Goal: Task Accomplishment & Management: Manage account settings

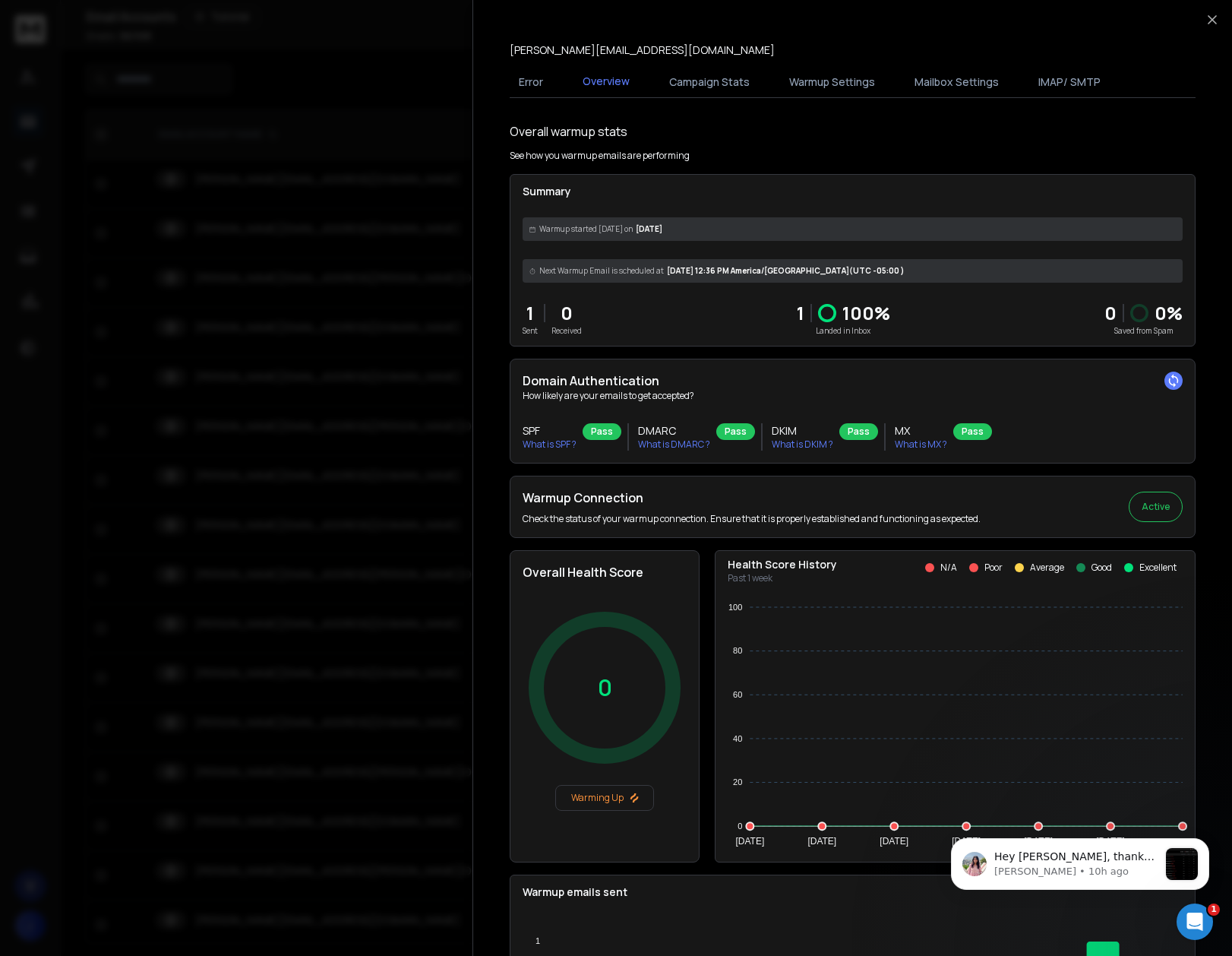
click at [1208, 21] on icon "button" at bounding box center [1212, 20] width 8 height 8
drag, startPoint x: 1174, startPoint y: 901, endPoint x: 1176, endPoint y: 913, distance: 12.2
click at [1176, 913] on div "Open Intercom Messenger" at bounding box center [1192, 919] width 37 height 37
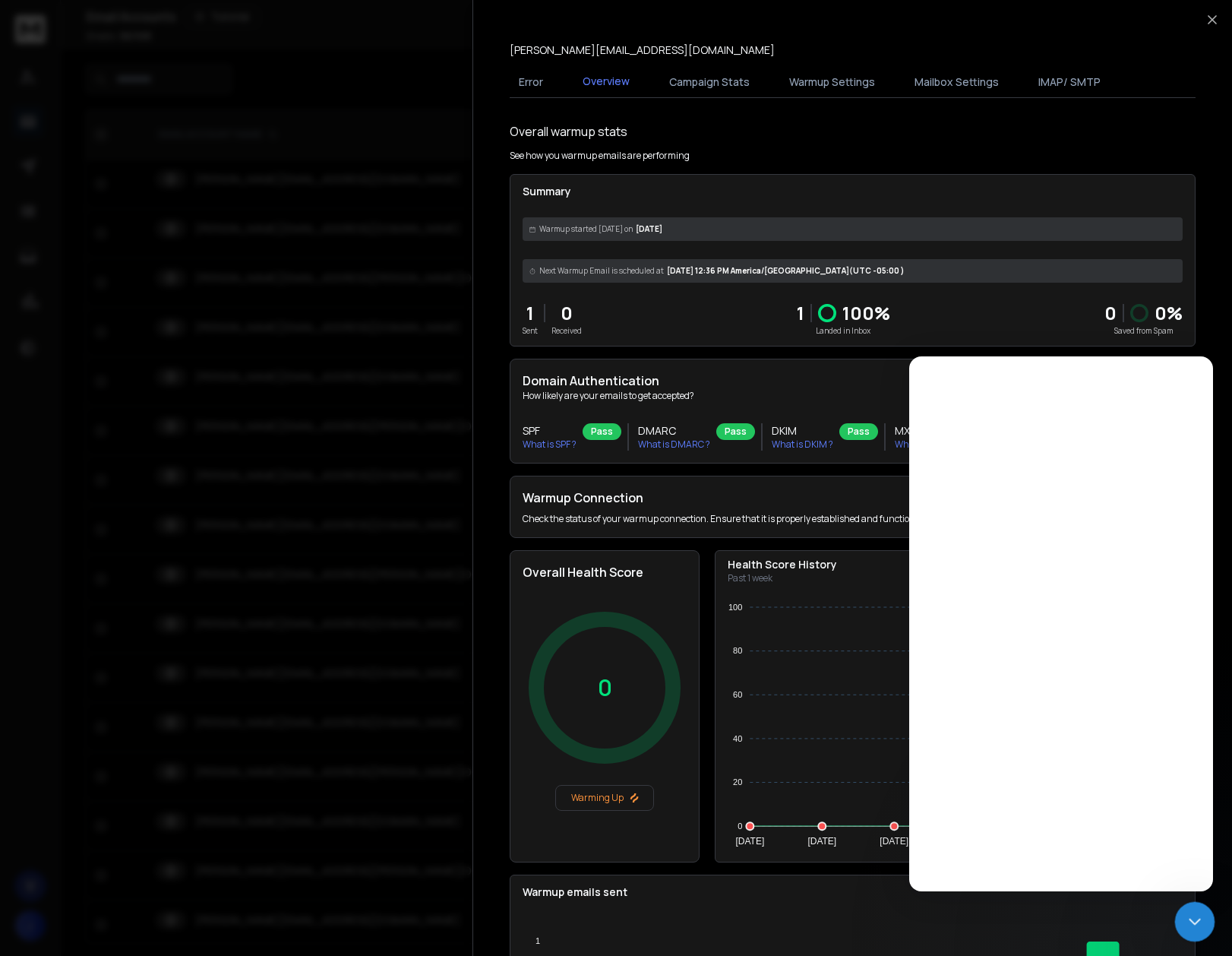
drag, startPoint x: 1176, startPoint y: 913, endPoint x: 1187, endPoint y: 916, distance: 11.4
click at [1187, 916] on icon "Close Intercom Messenger" at bounding box center [1192, 919] width 18 height 18
click at [425, 287] on div at bounding box center [616, 478] width 1232 height 956
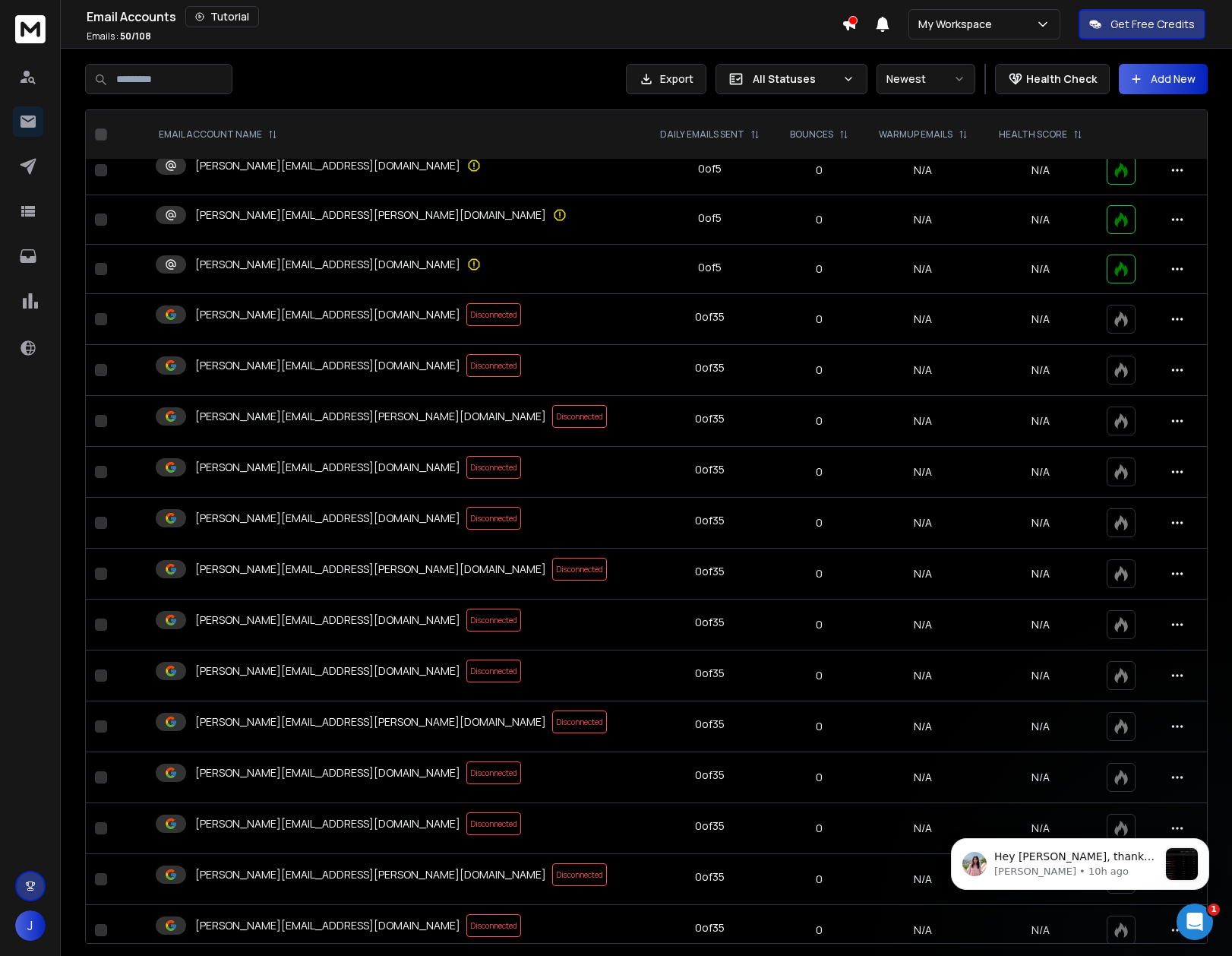
scroll to position [803, 0]
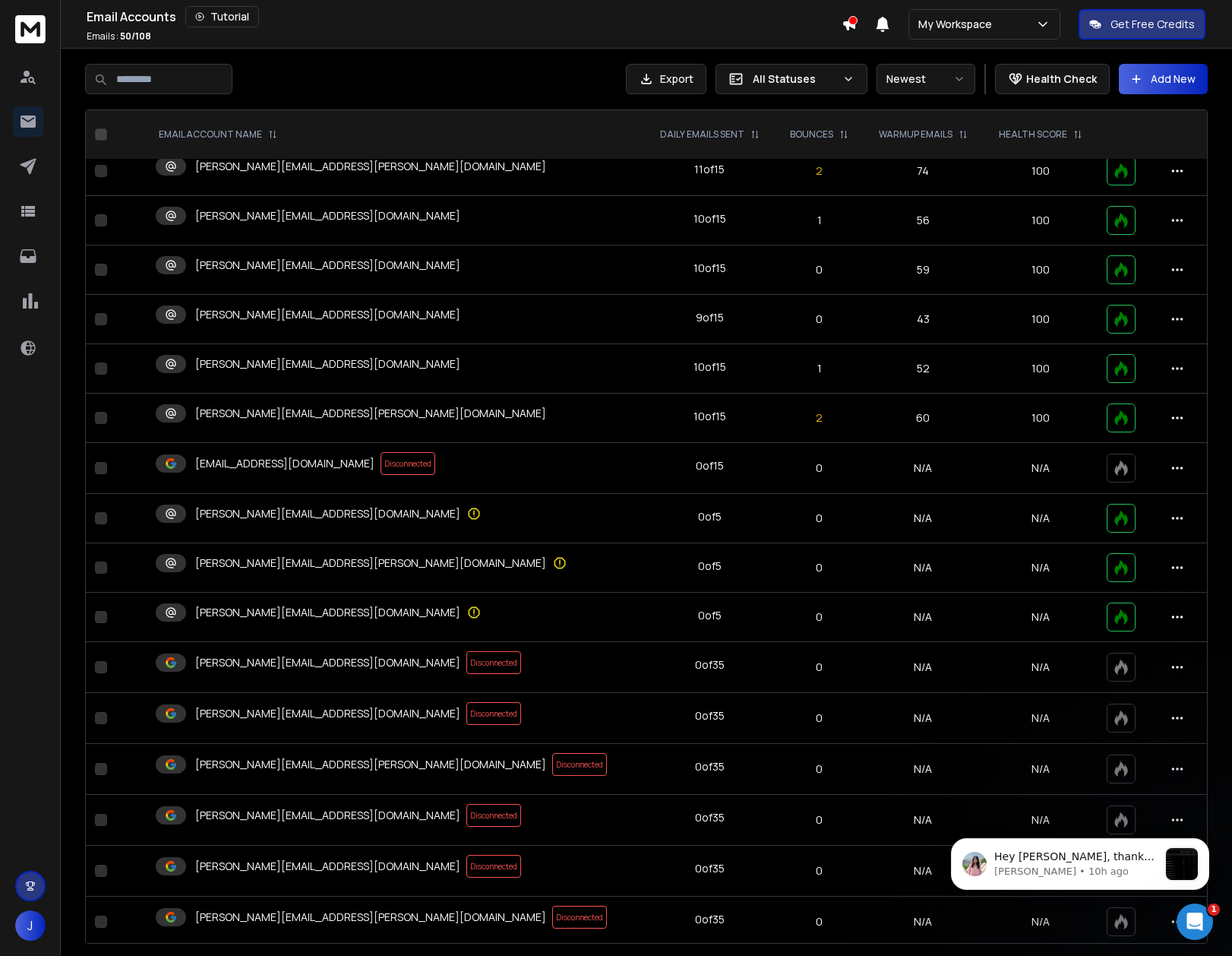
click at [295, 514] on p "[PERSON_NAME][EMAIL_ADDRESS][DOMAIN_NAME]" at bounding box center [327, 513] width 265 height 15
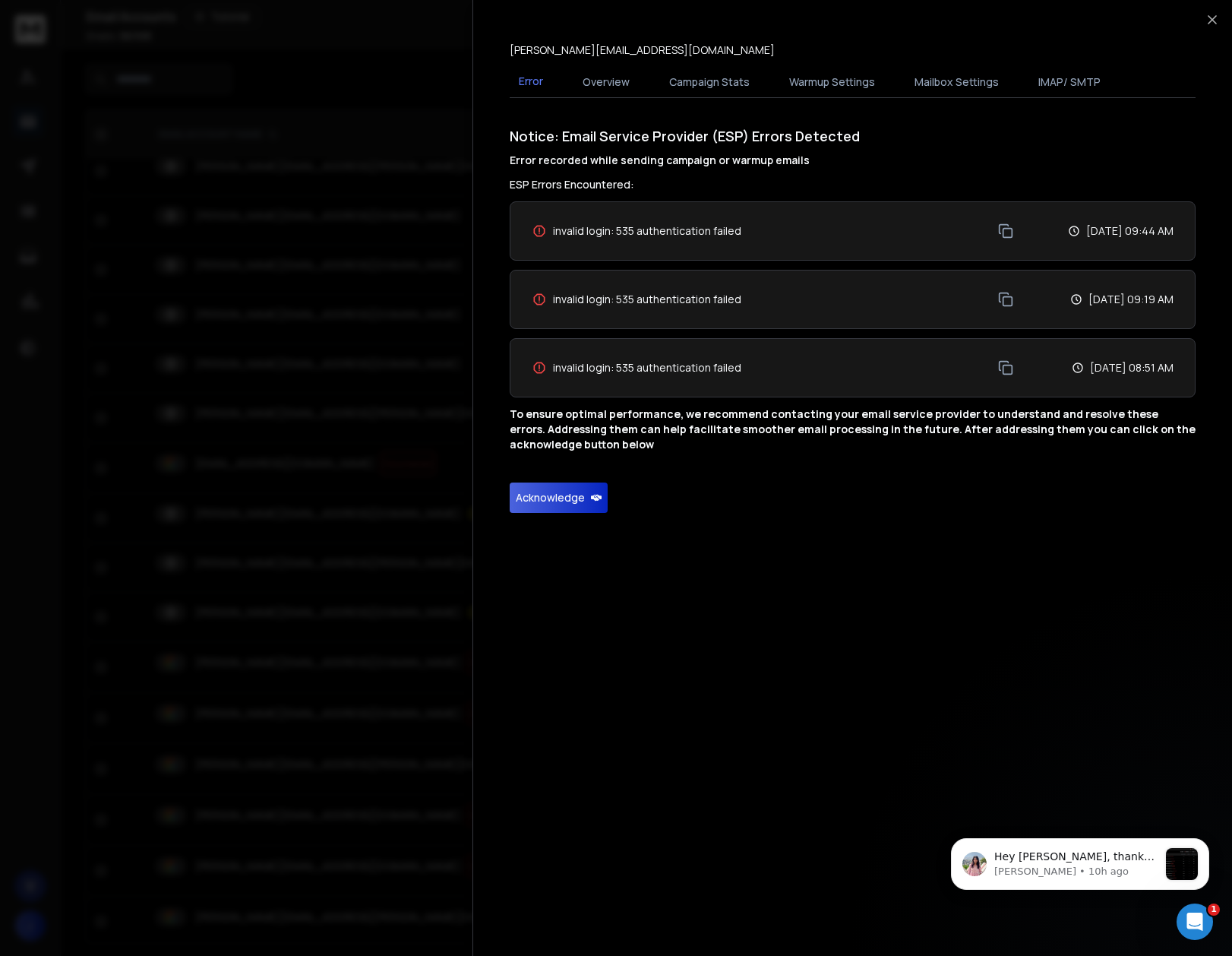
scroll to position [0, 0]
click at [1205, 17] on icon "button" at bounding box center [1212, 20] width 15 height 15
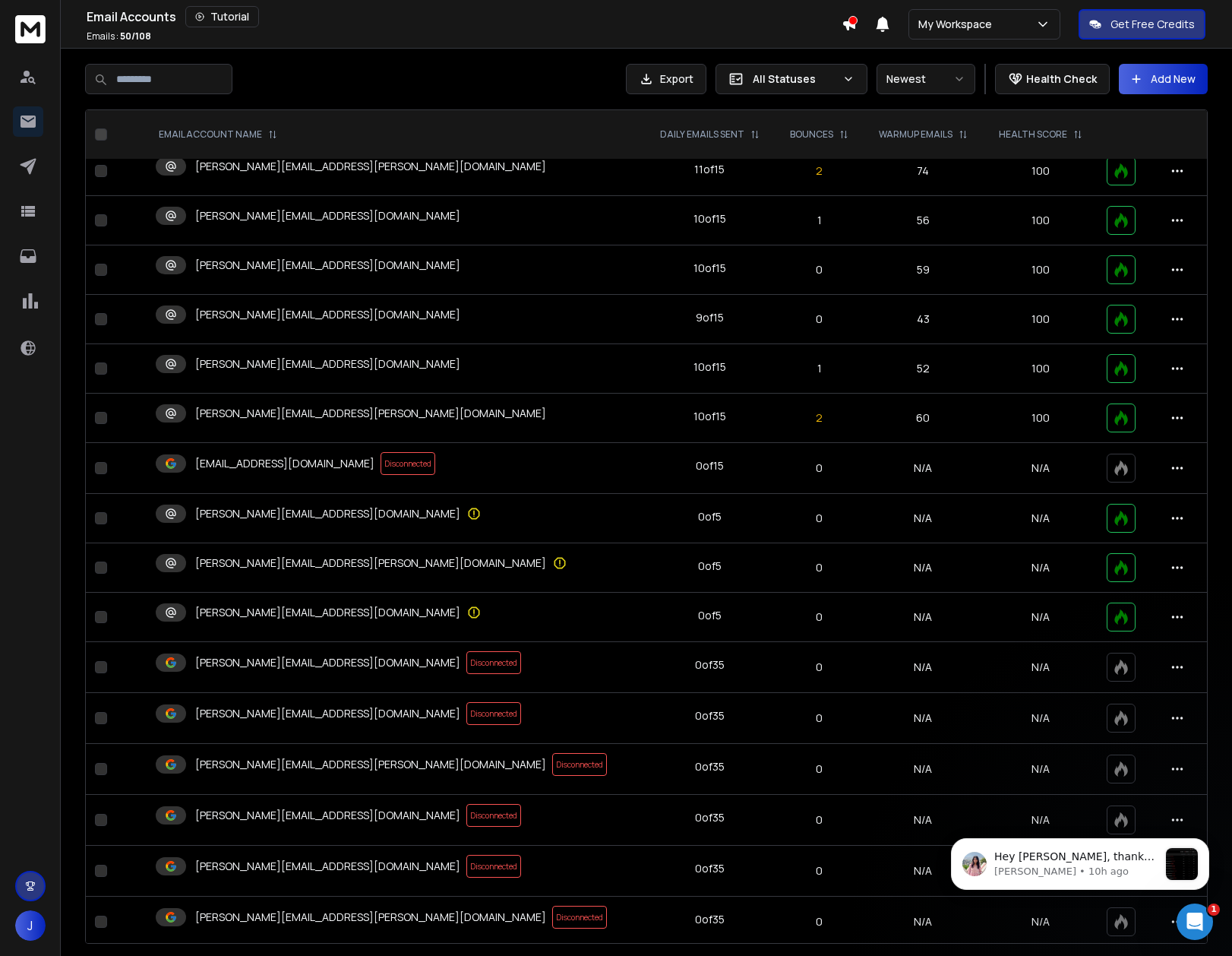
scroll to position [912, 0]
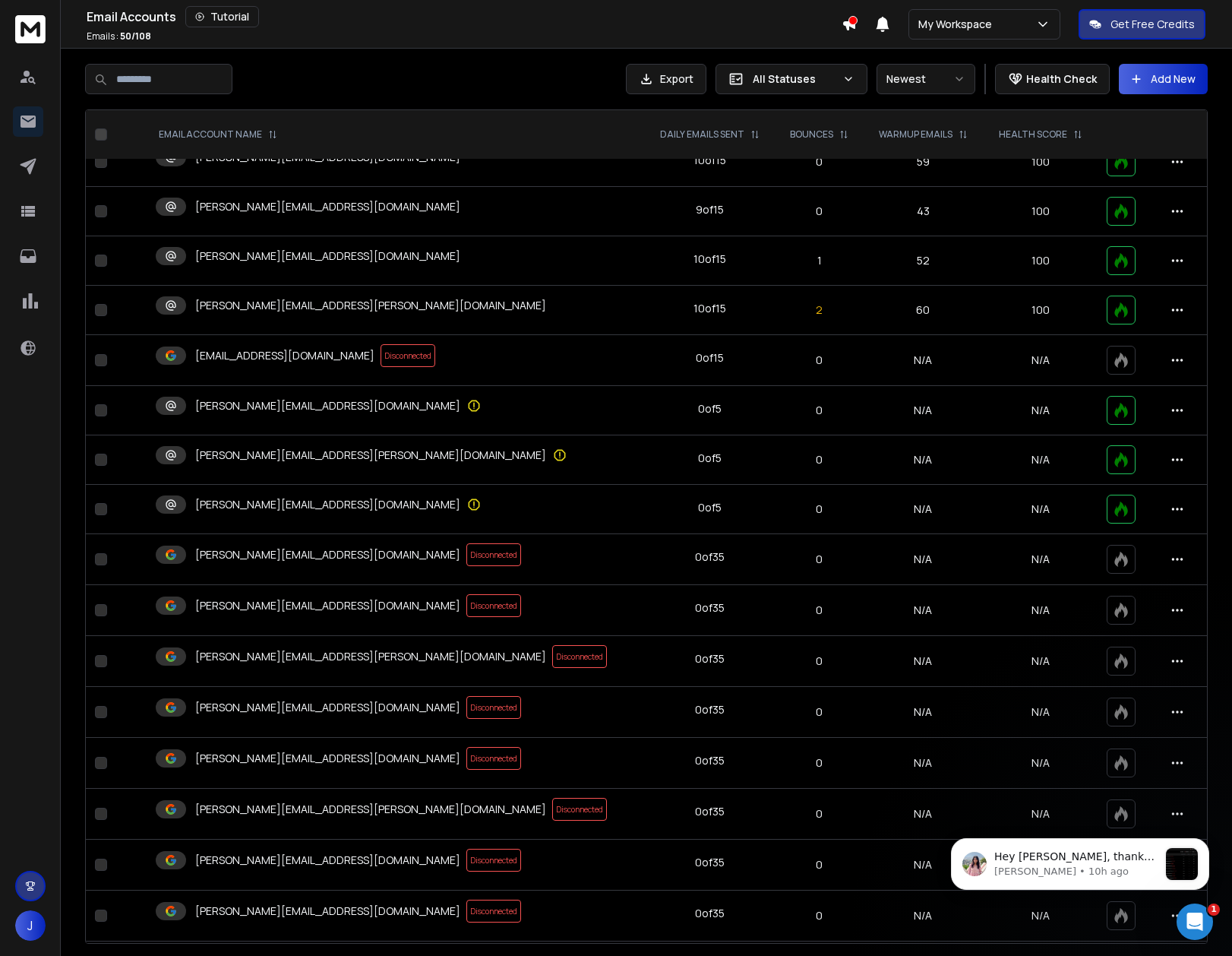
click at [1171, 408] on icon at bounding box center [1177, 411] width 13 height 13
click at [1130, 464] on div "Mailbox Settings" at bounding box center [1130, 467] width 119 height 25
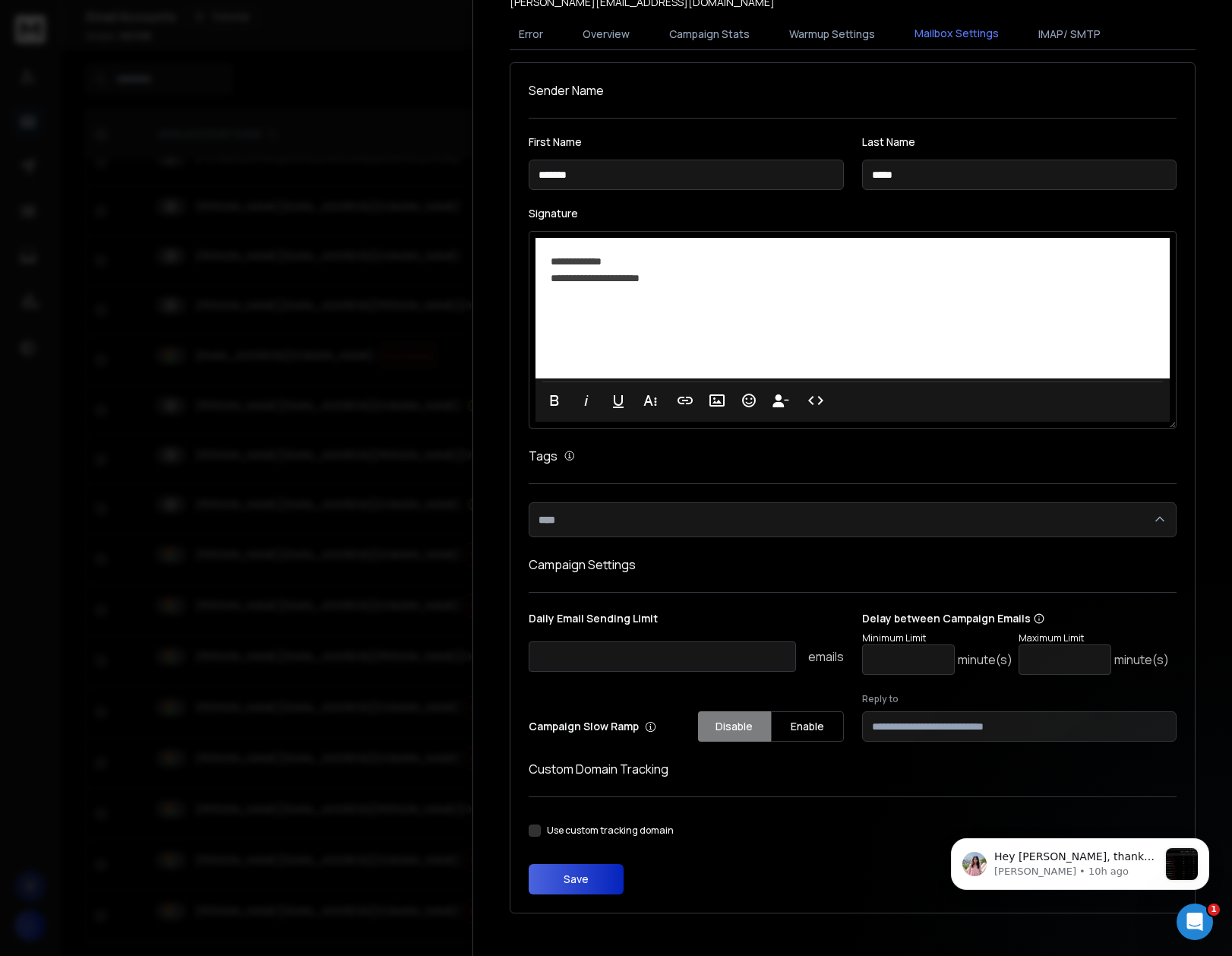
scroll to position [0, 0]
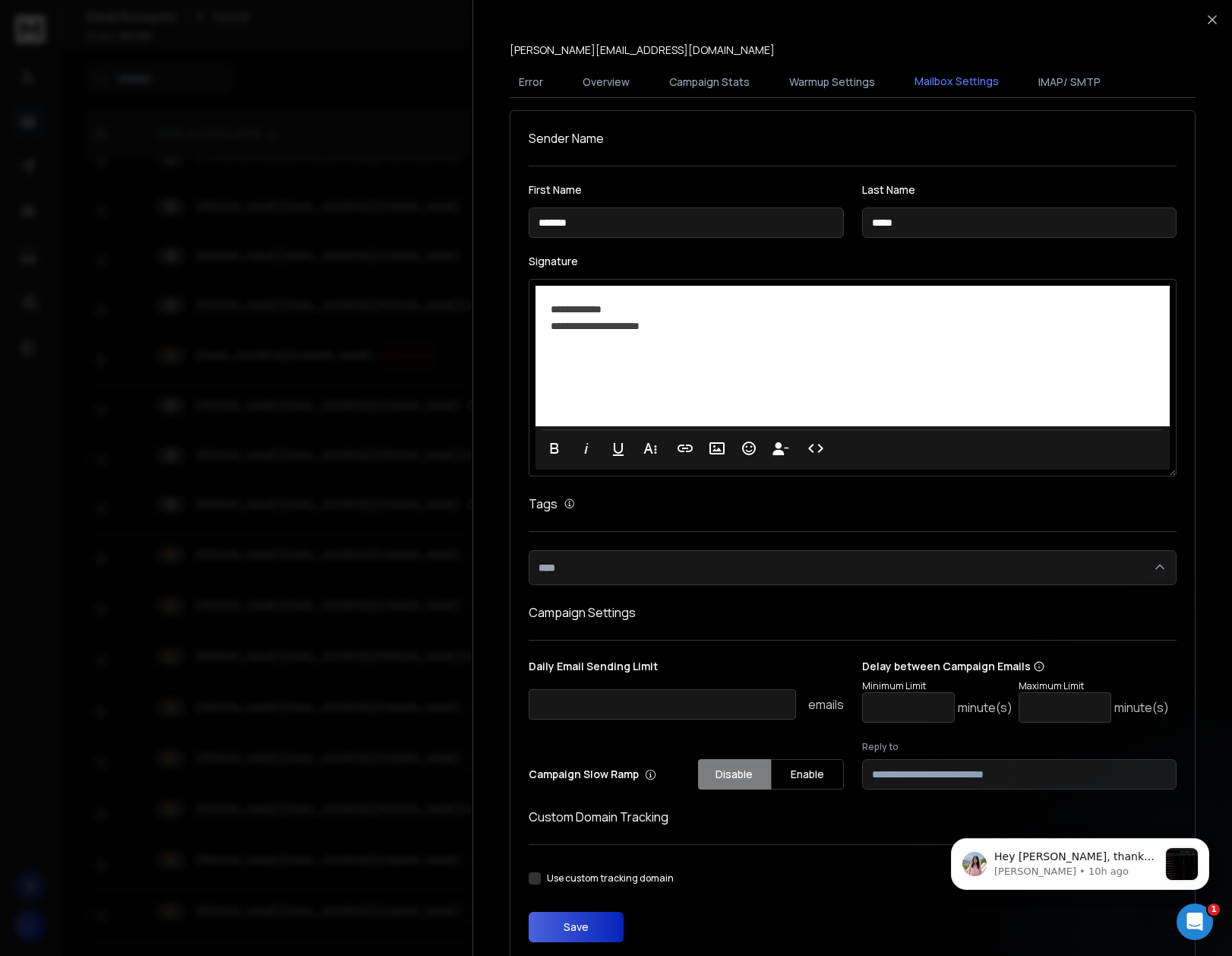
click at [828, 76] on button "Warmup Settings" at bounding box center [832, 81] width 104 height 33
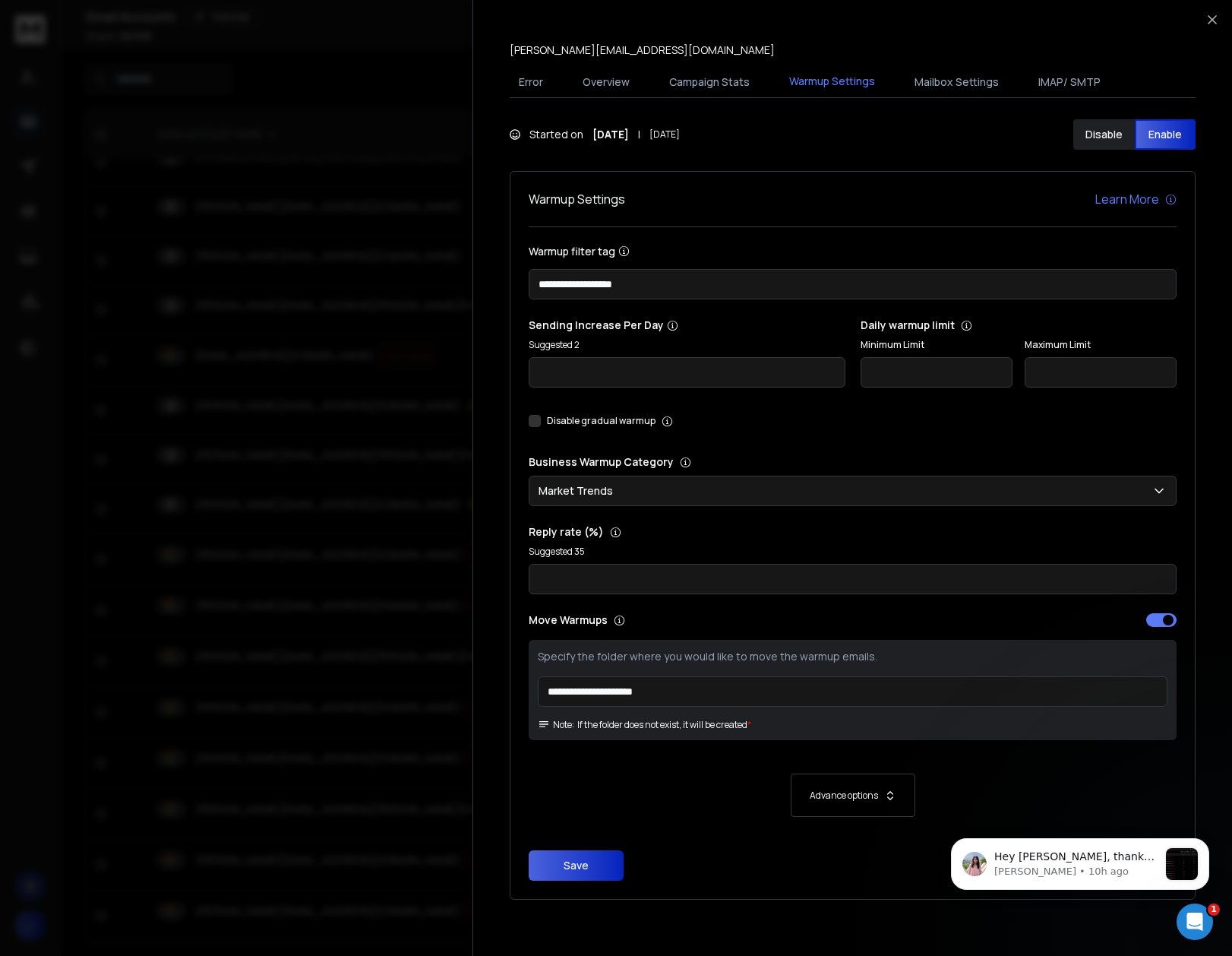
click at [961, 68] on button "Mailbox Settings" at bounding box center [957, 81] width 103 height 33
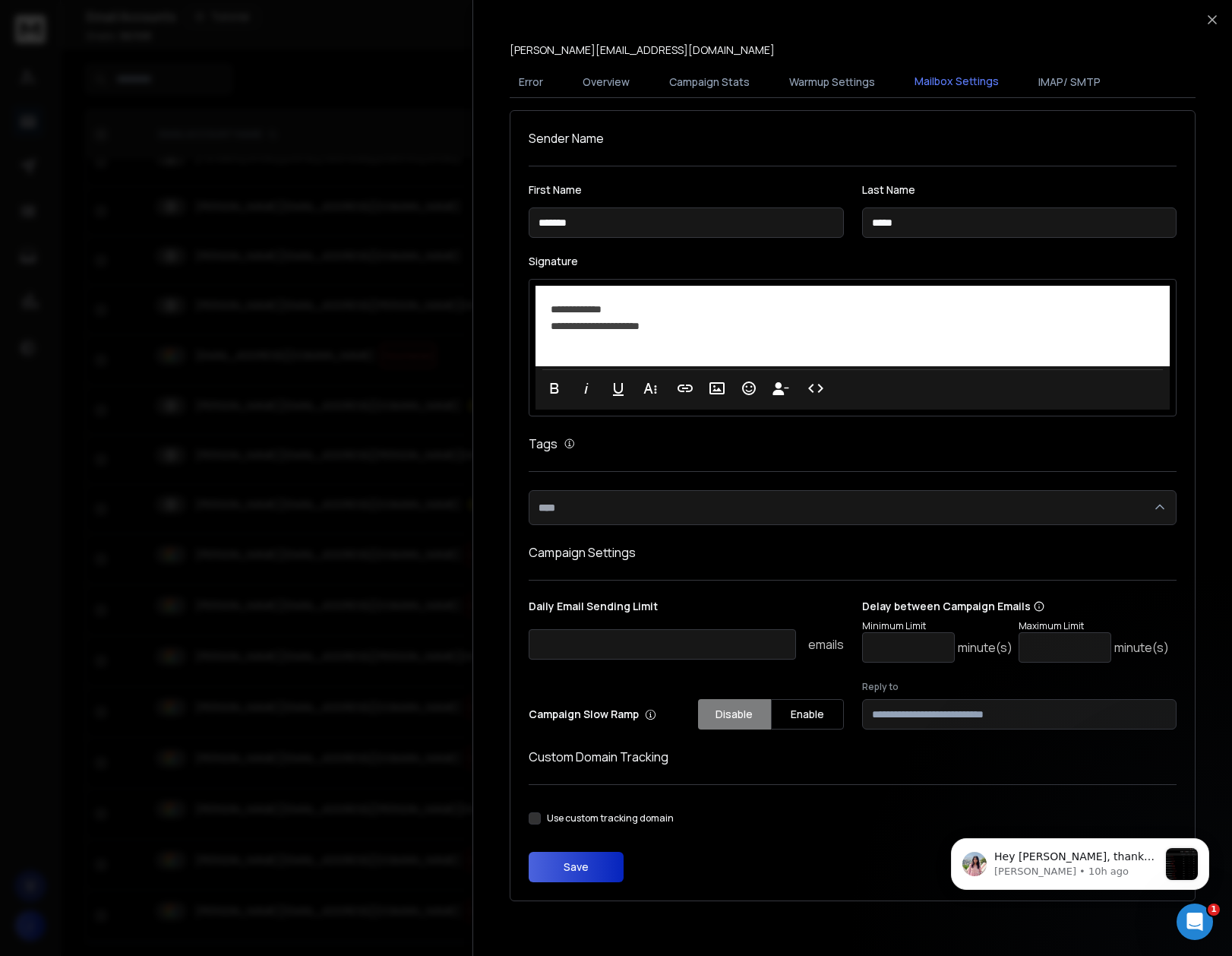
click at [1067, 70] on button "IMAP/ SMTP" at bounding box center [1069, 81] width 80 height 33
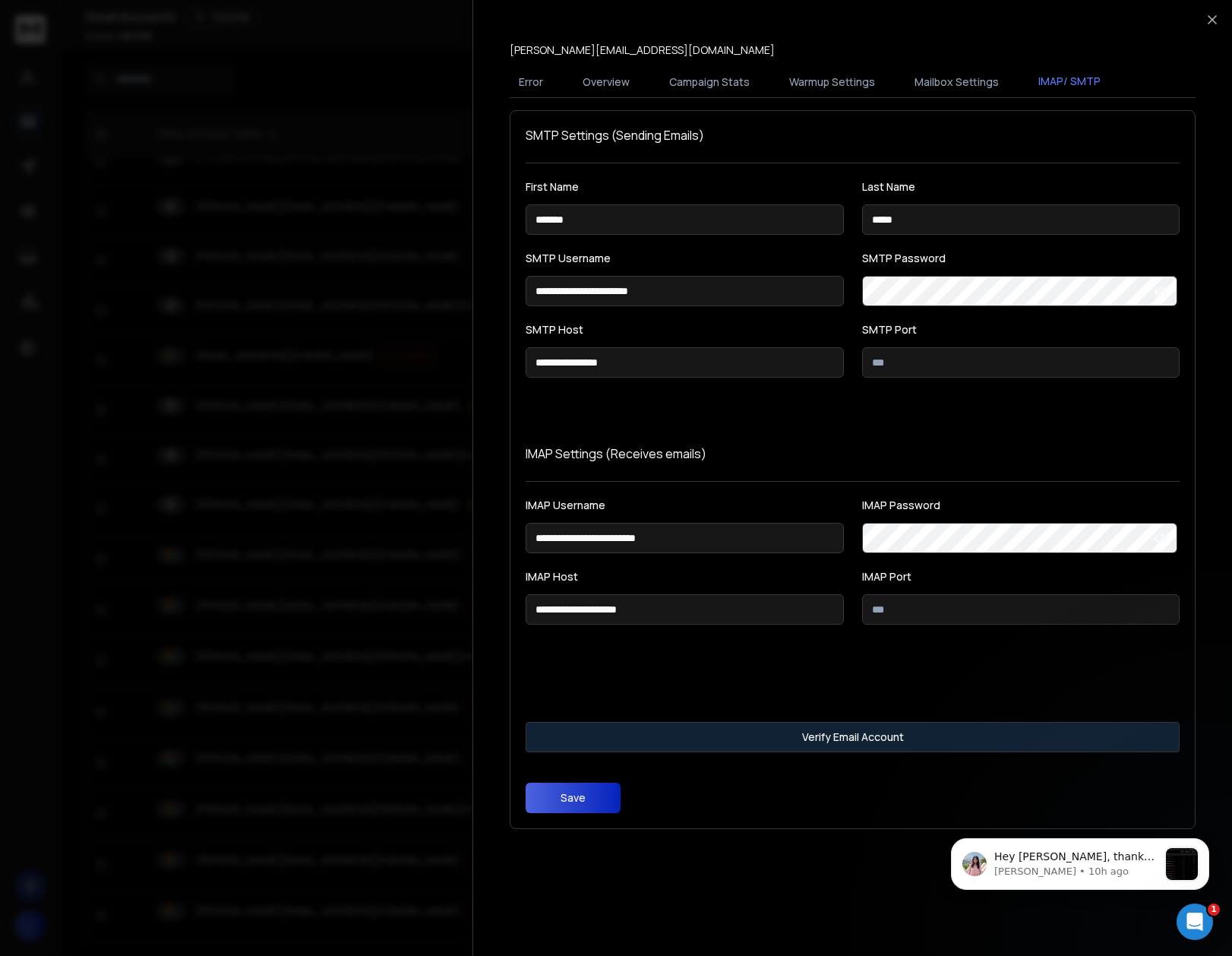
click at [826, 731] on button "Verify Email Account" at bounding box center [852, 737] width 654 height 30
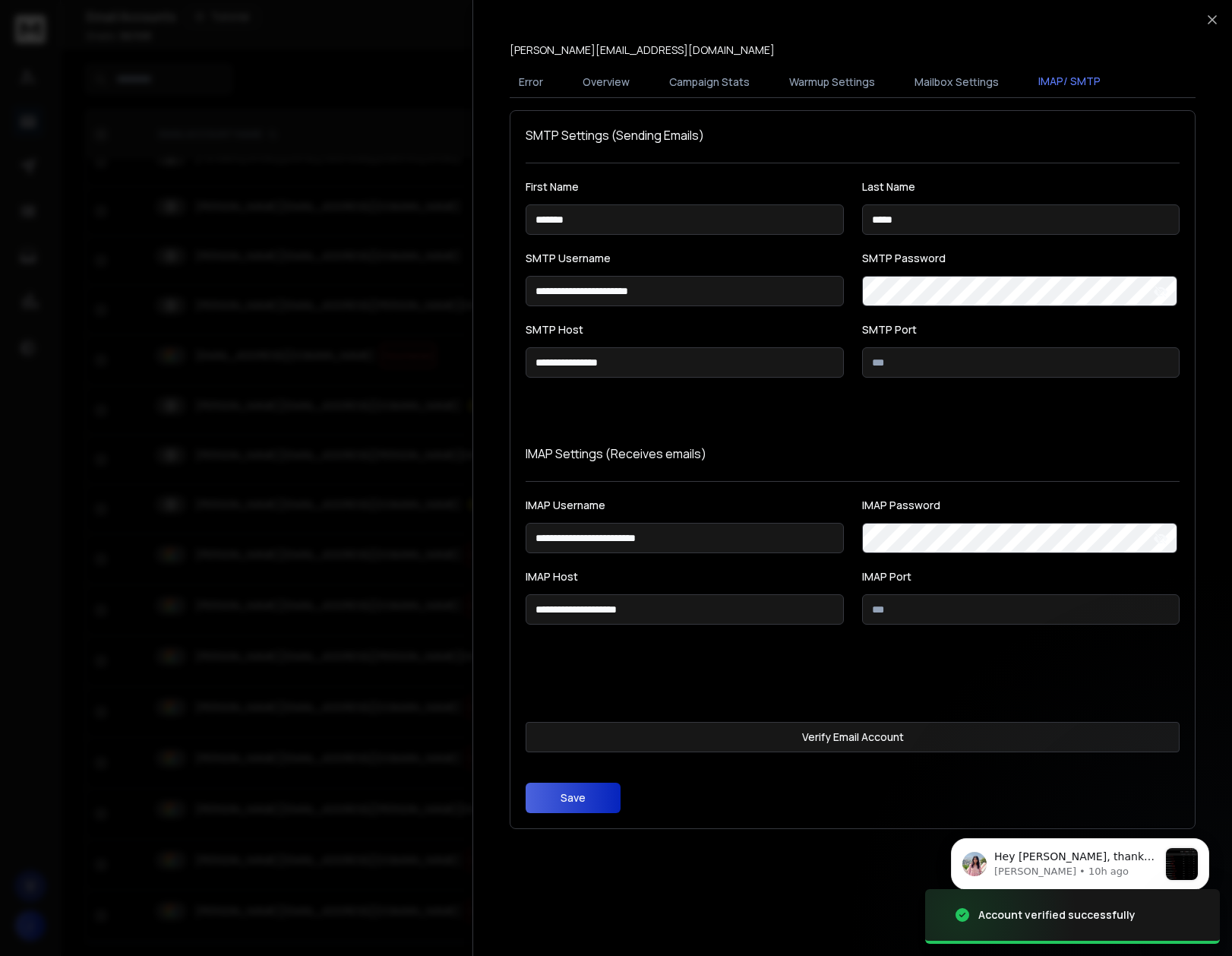
click at [1041, 702] on form "**********" at bounding box center [852, 488] width 654 height 649
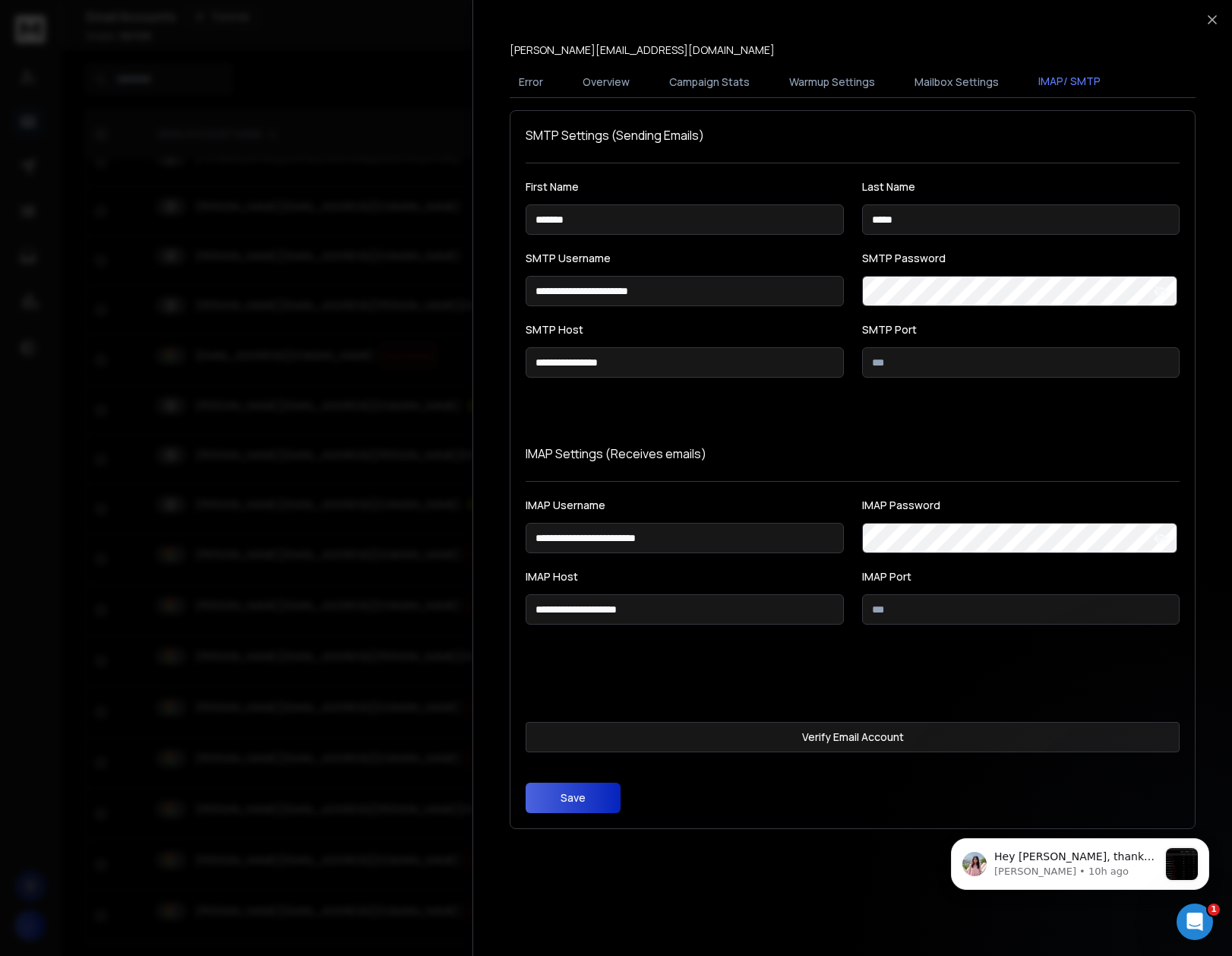
click at [609, 80] on button "Overview" at bounding box center [606, 81] width 65 height 33
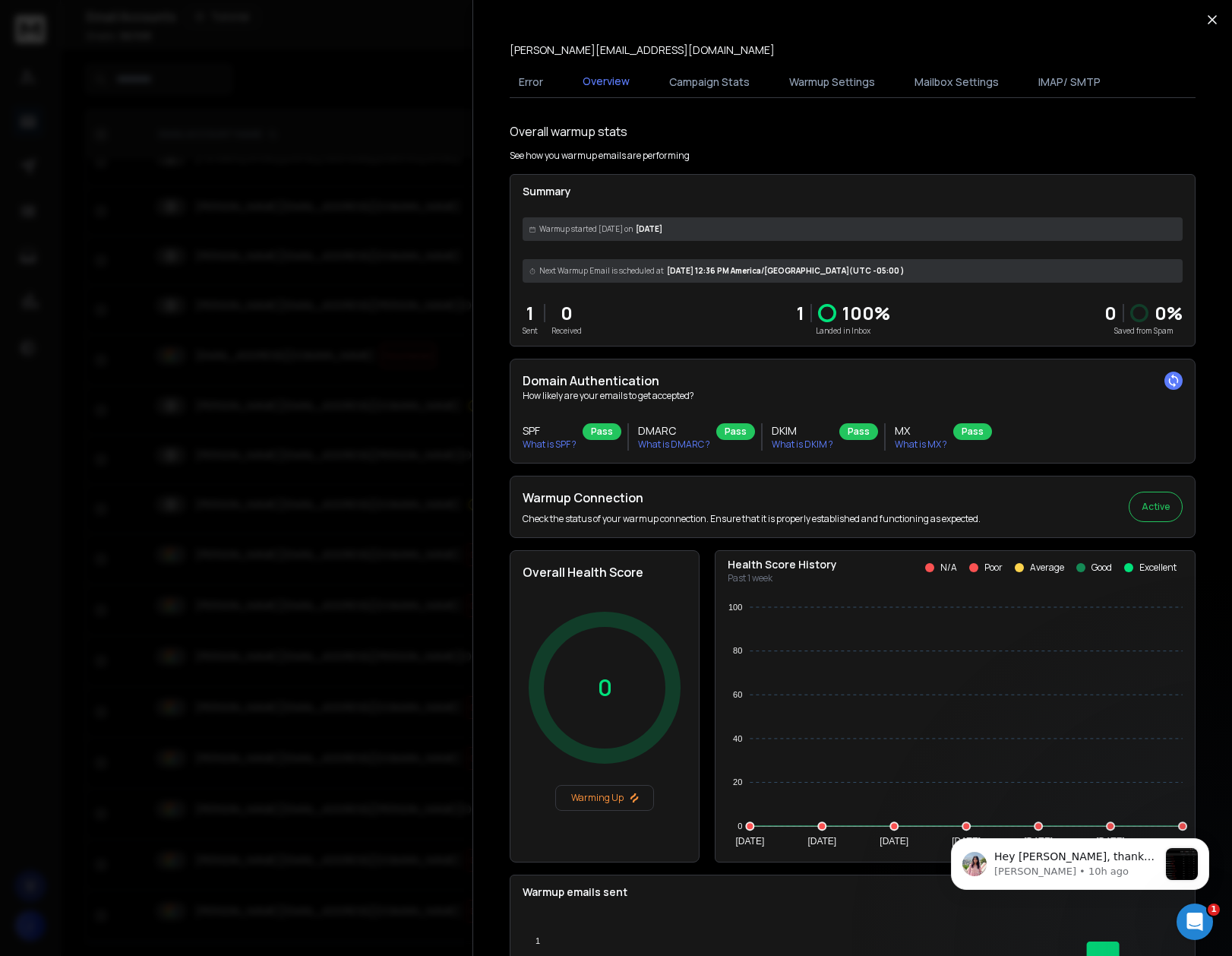
click at [1212, 18] on icon "button" at bounding box center [1212, 20] width 15 height 15
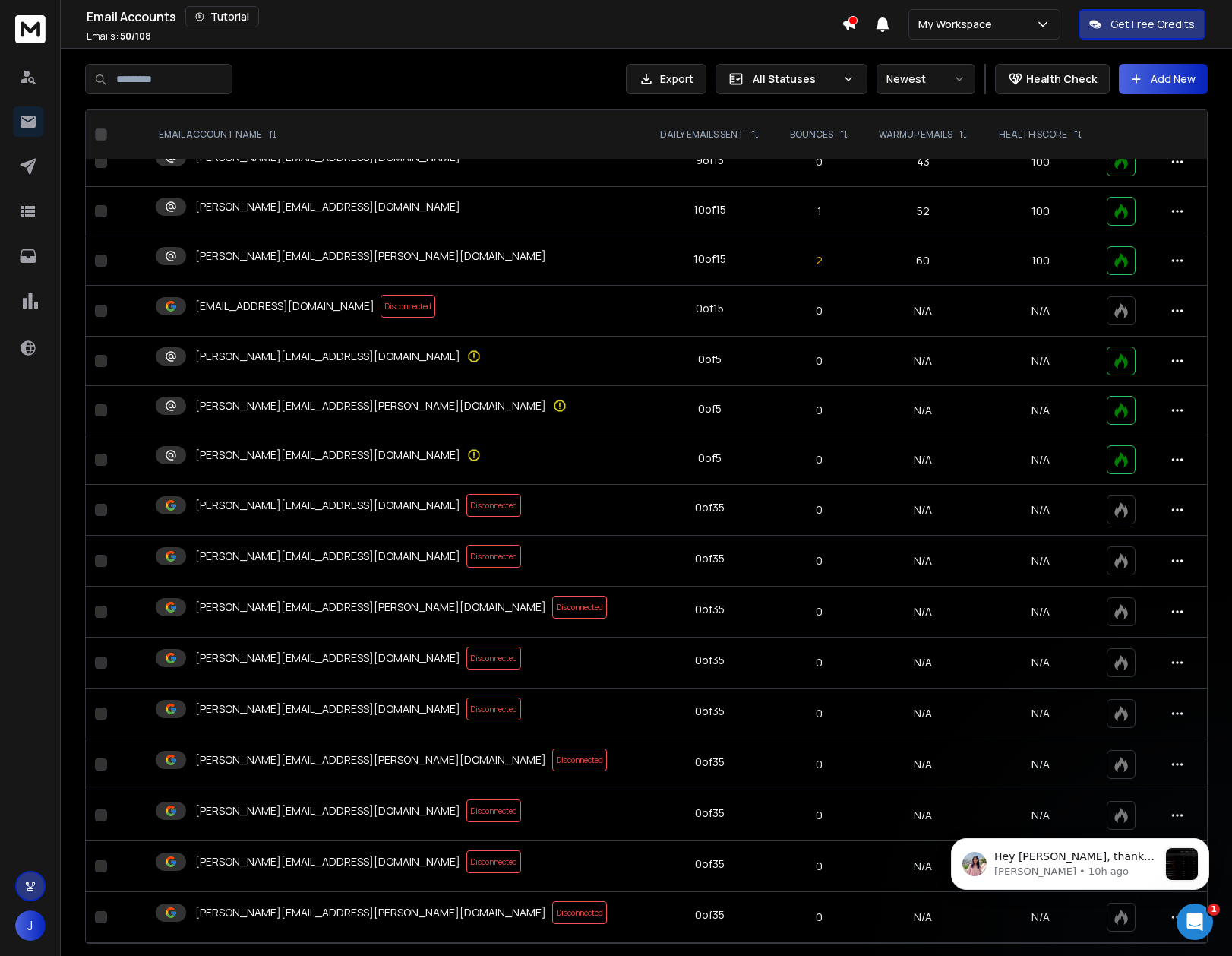
scroll to position [813, 0]
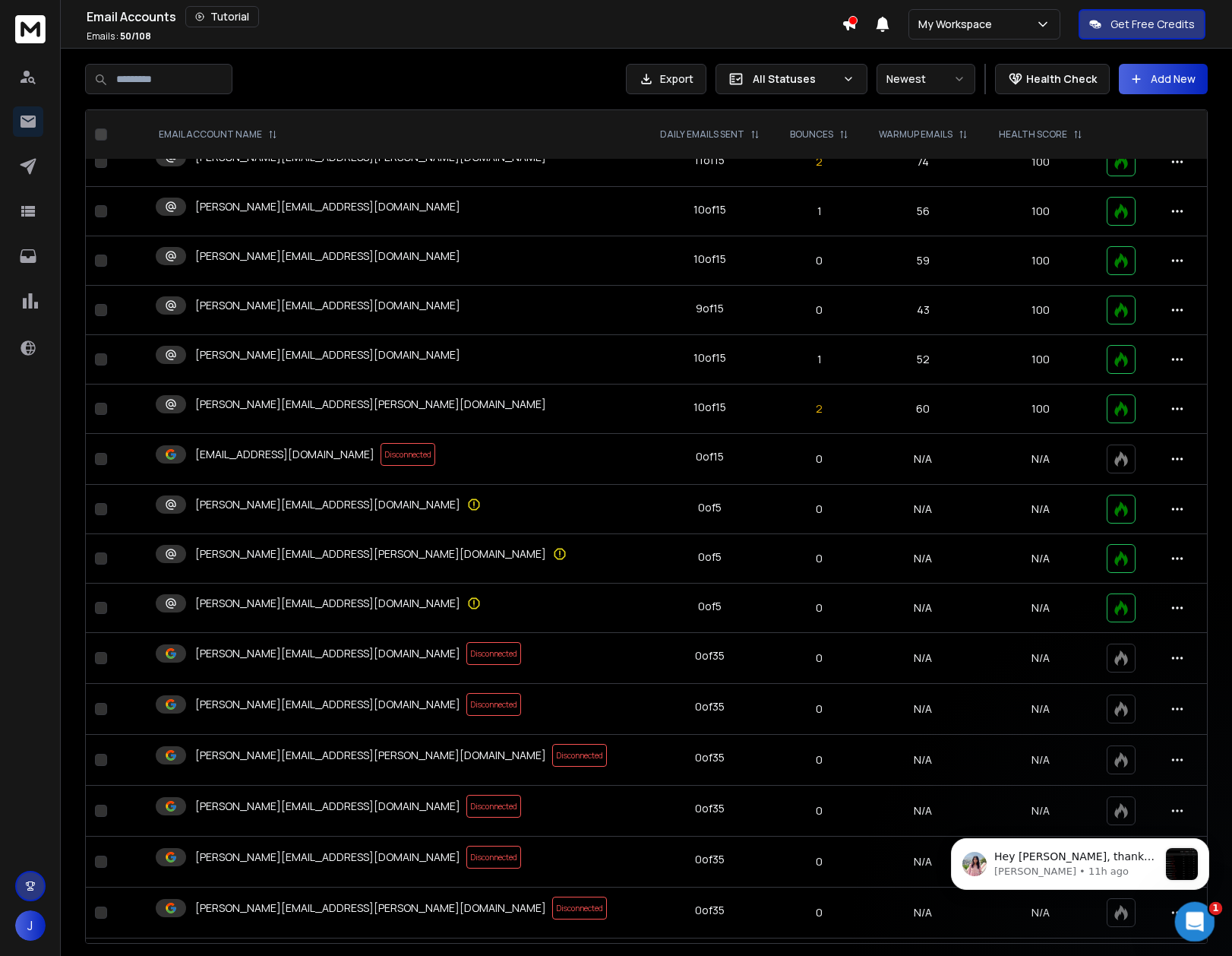
click at [1181, 919] on div "Open Intercom Messenger" at bounding box center [1192, 919] width 50 height 50
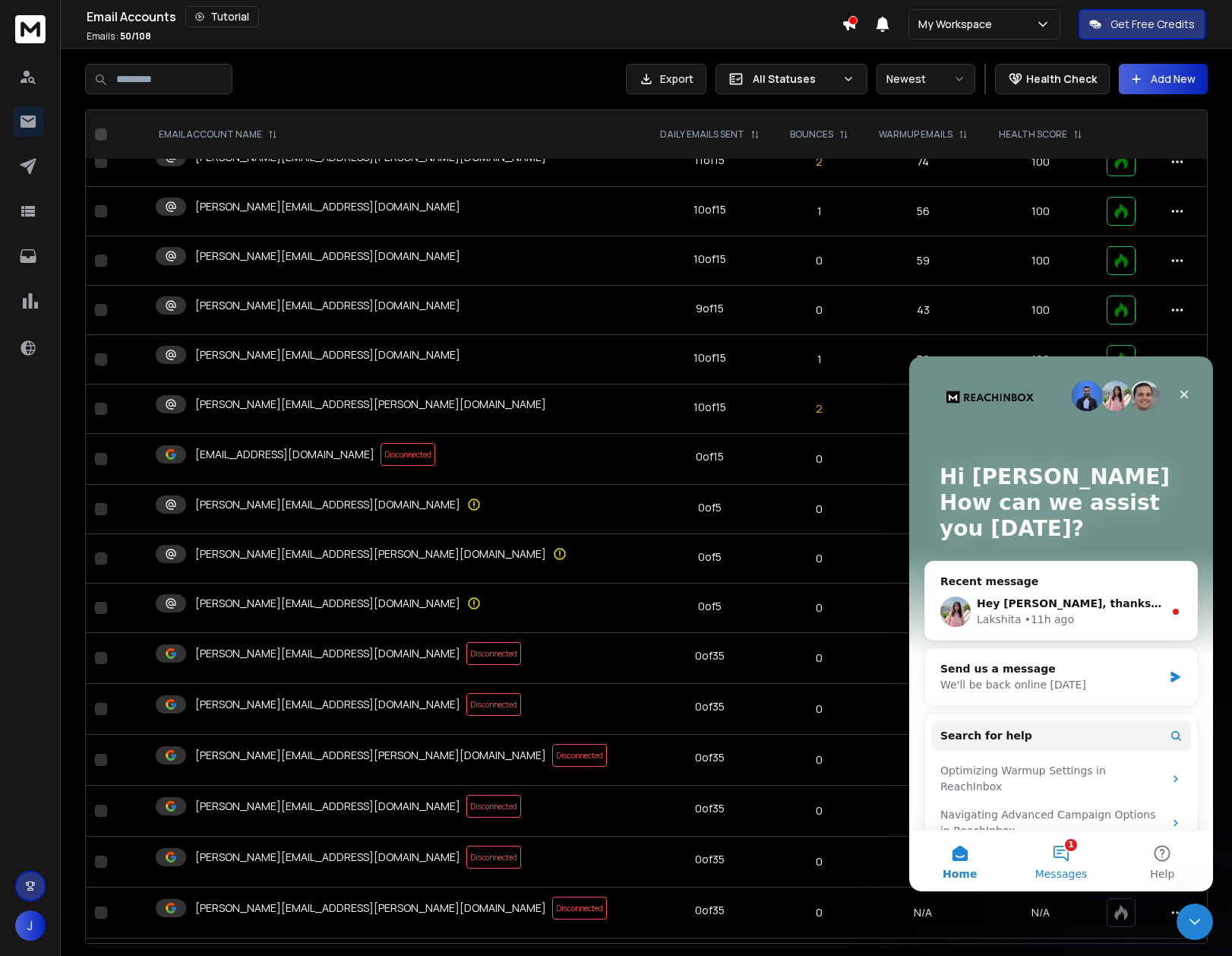
click at [1067, 845] on button "1 Messages" at bounding box center [1060, 861] width 101 height 60
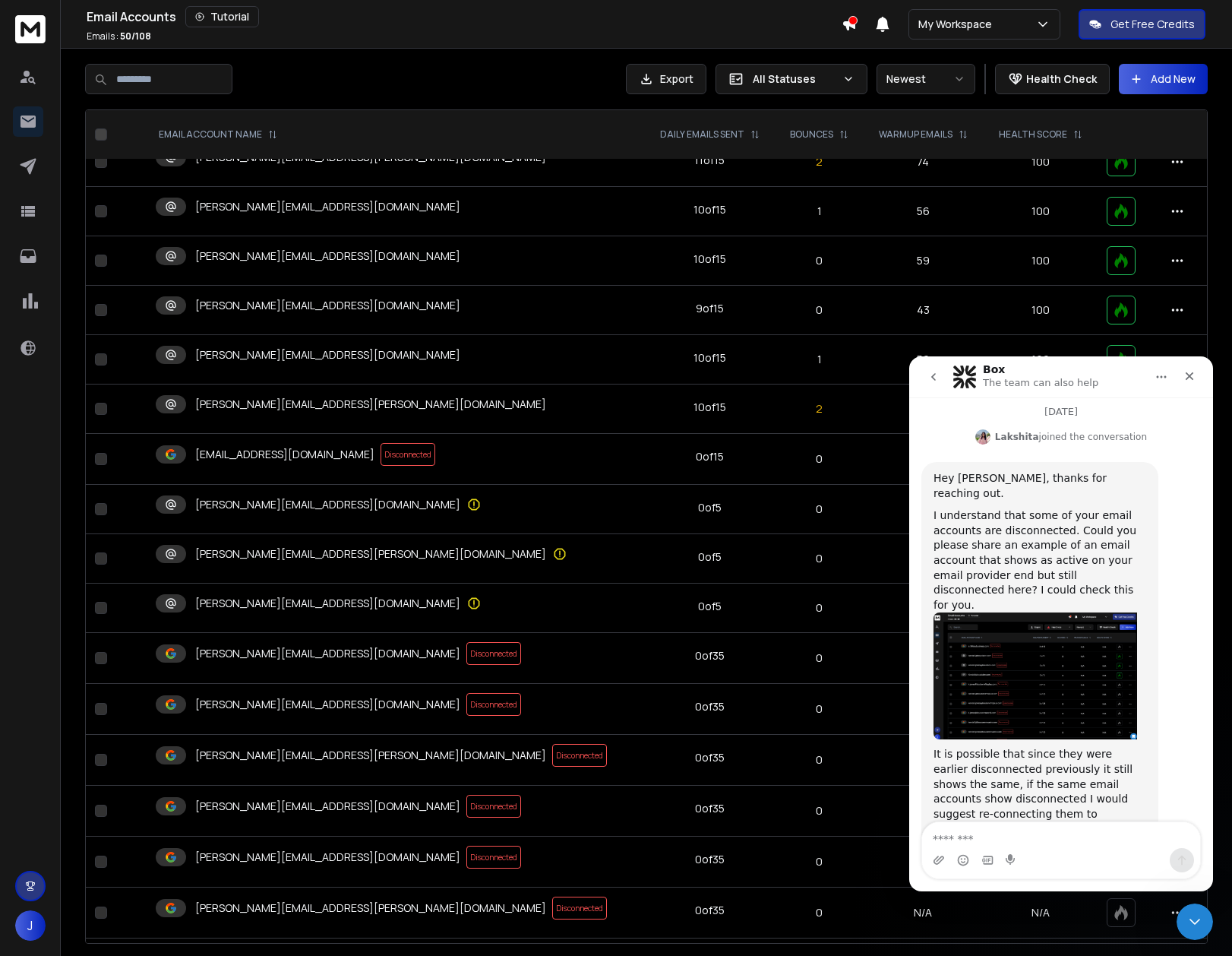
scroll to position [109, 0]
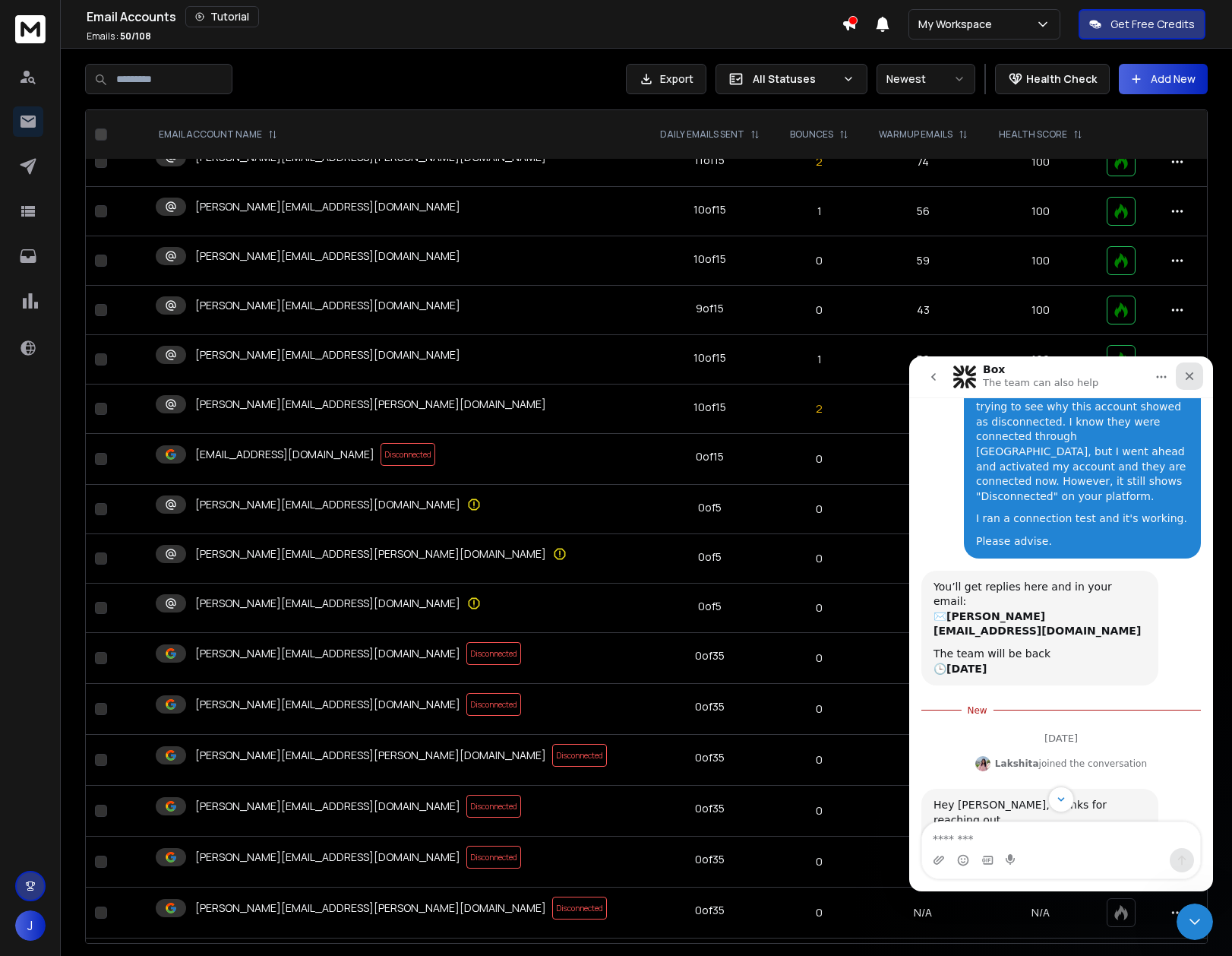
drag, startPoint x: 1188, startPoint y: 377, endPoint x: 2099, endPoint y: 732, distance: 977.7
click at [1188, 377] on icon "Close" at bounding box center [1190, 376] width 12 height 12
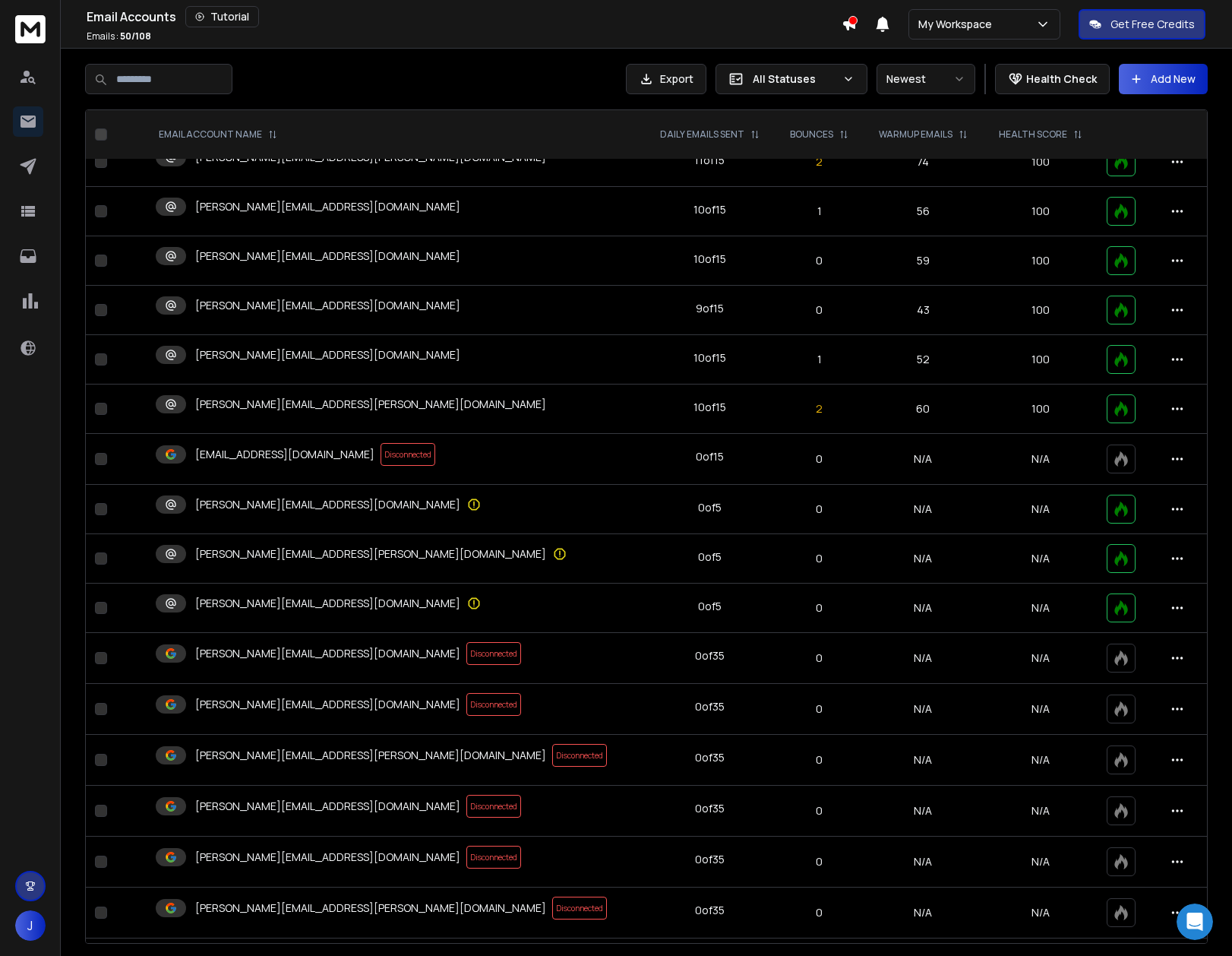
scroll to position [792, 0]
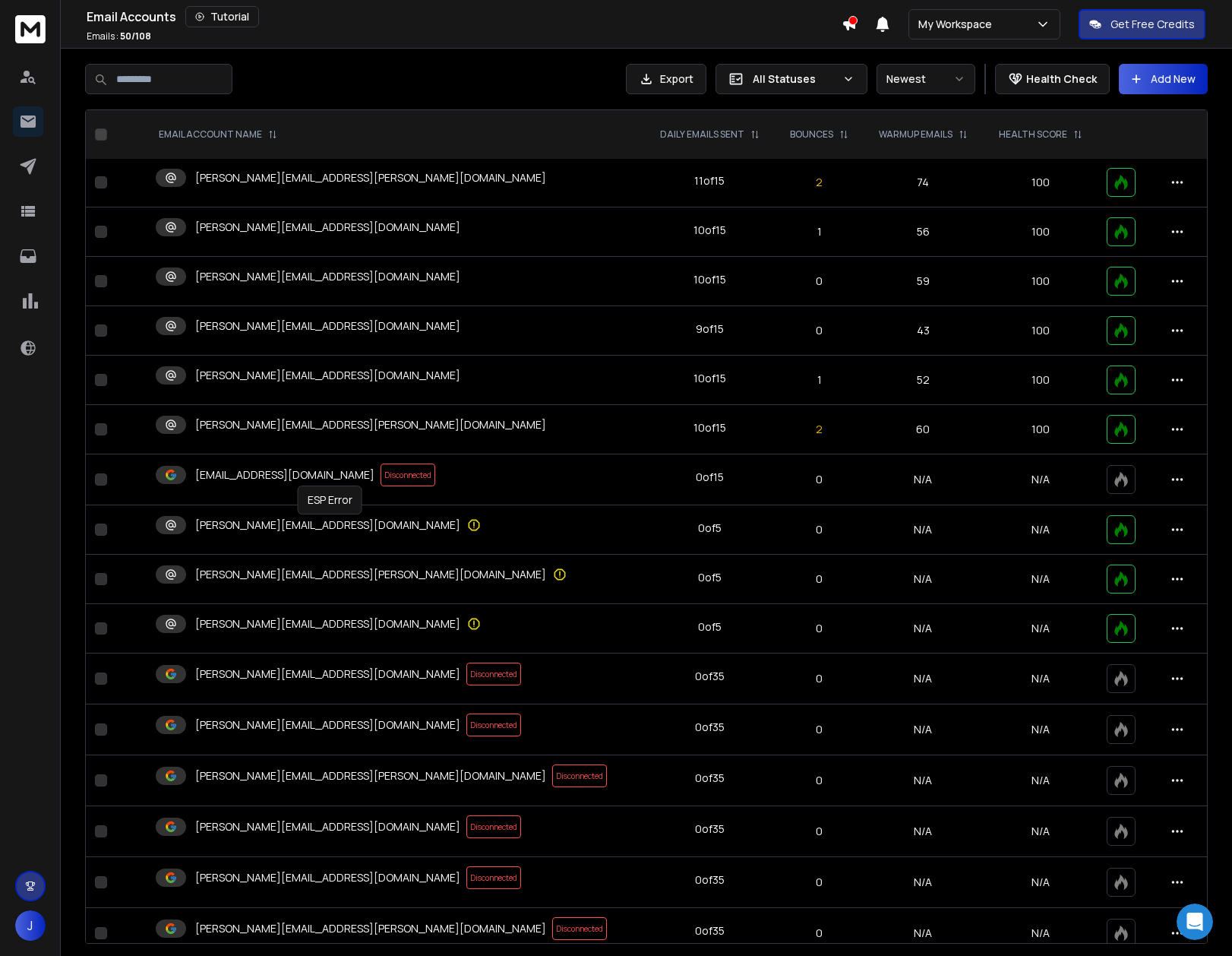
click at [466, 522] on icon at bounding box center [474, 525] width 15 height 15
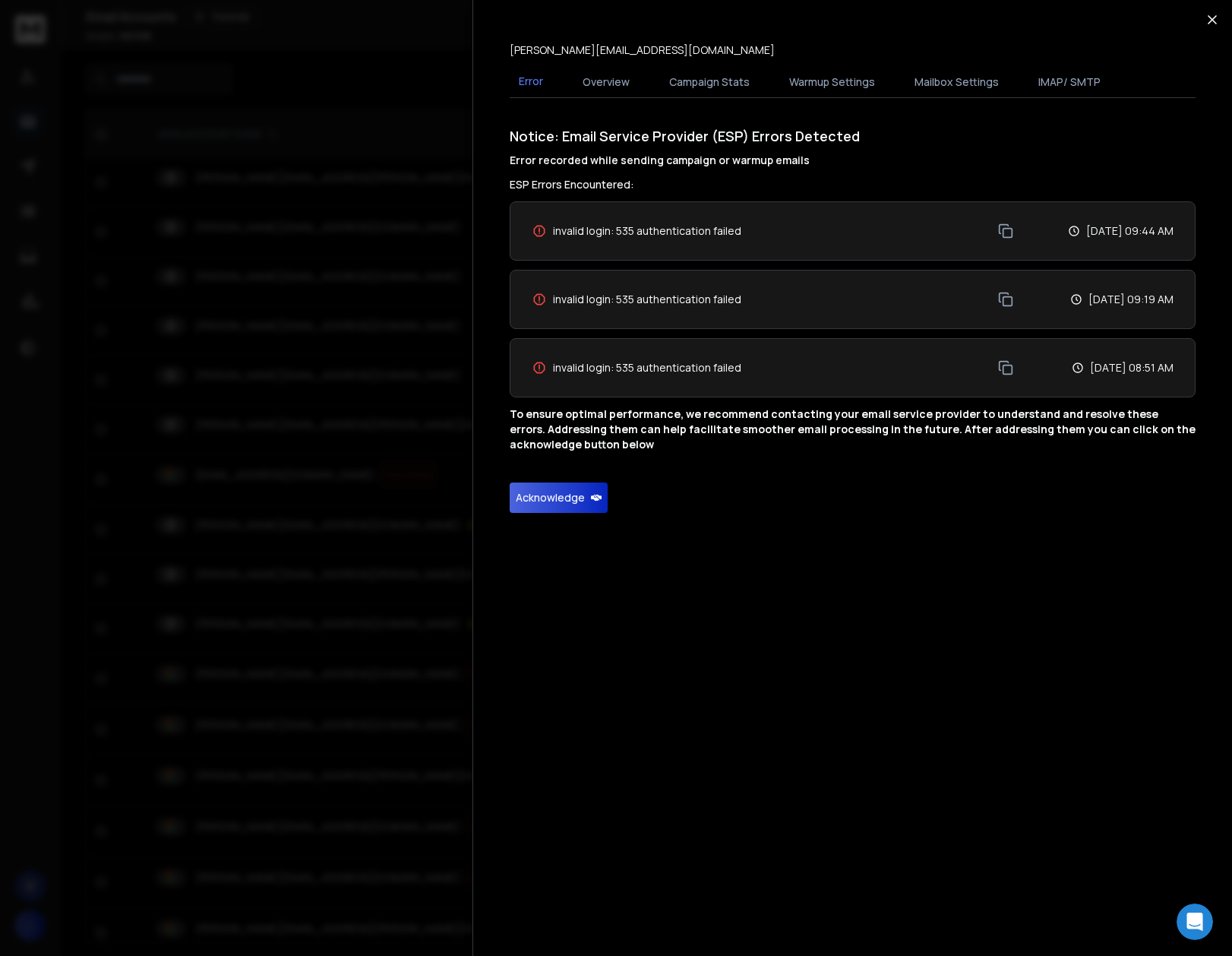
click at [1207, 24] on icon "button" at bounding box center [1212, 20] width 15 height 15
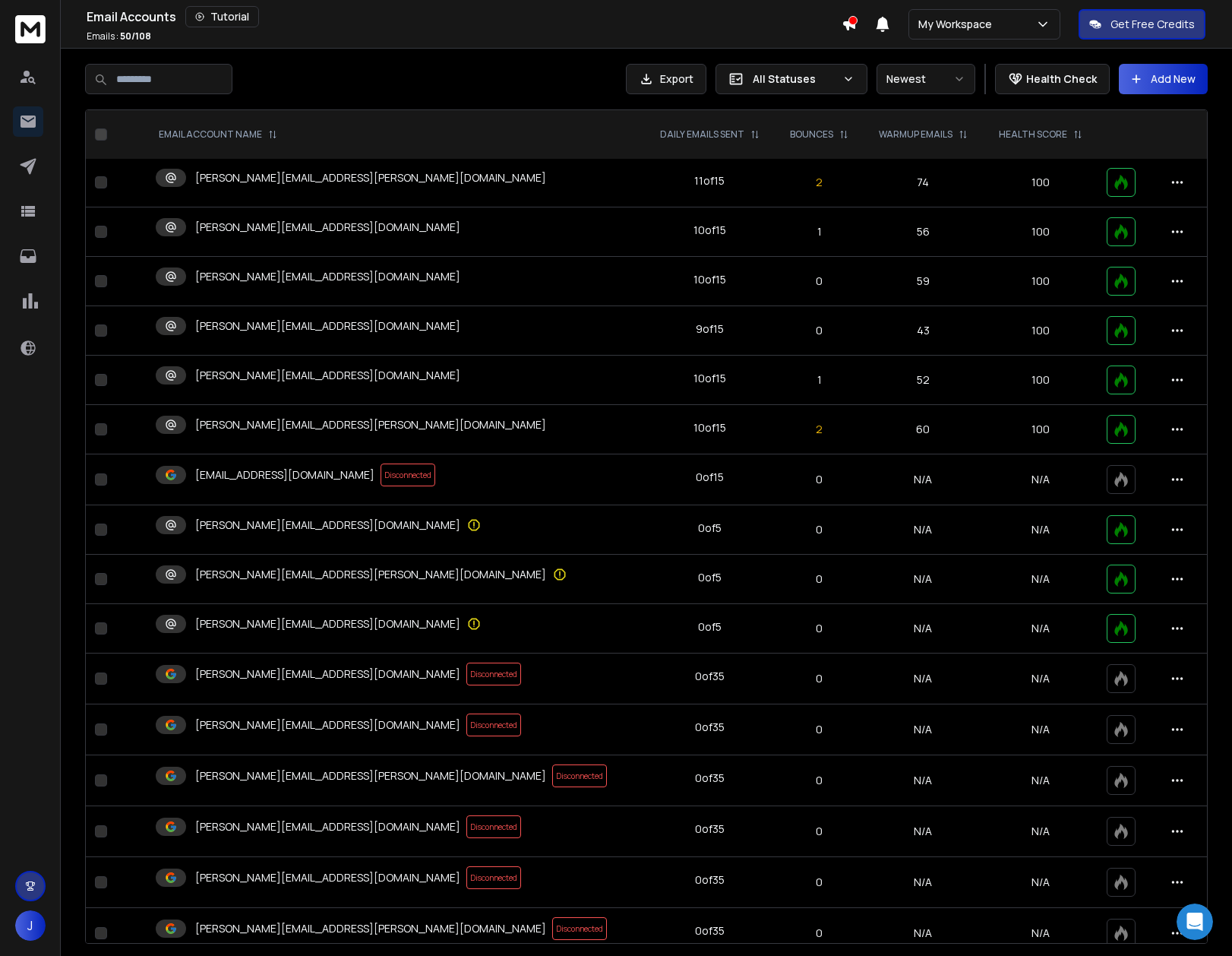
click at [1107, 533] on div at bounding box center [1121, 529] width 29 height 29
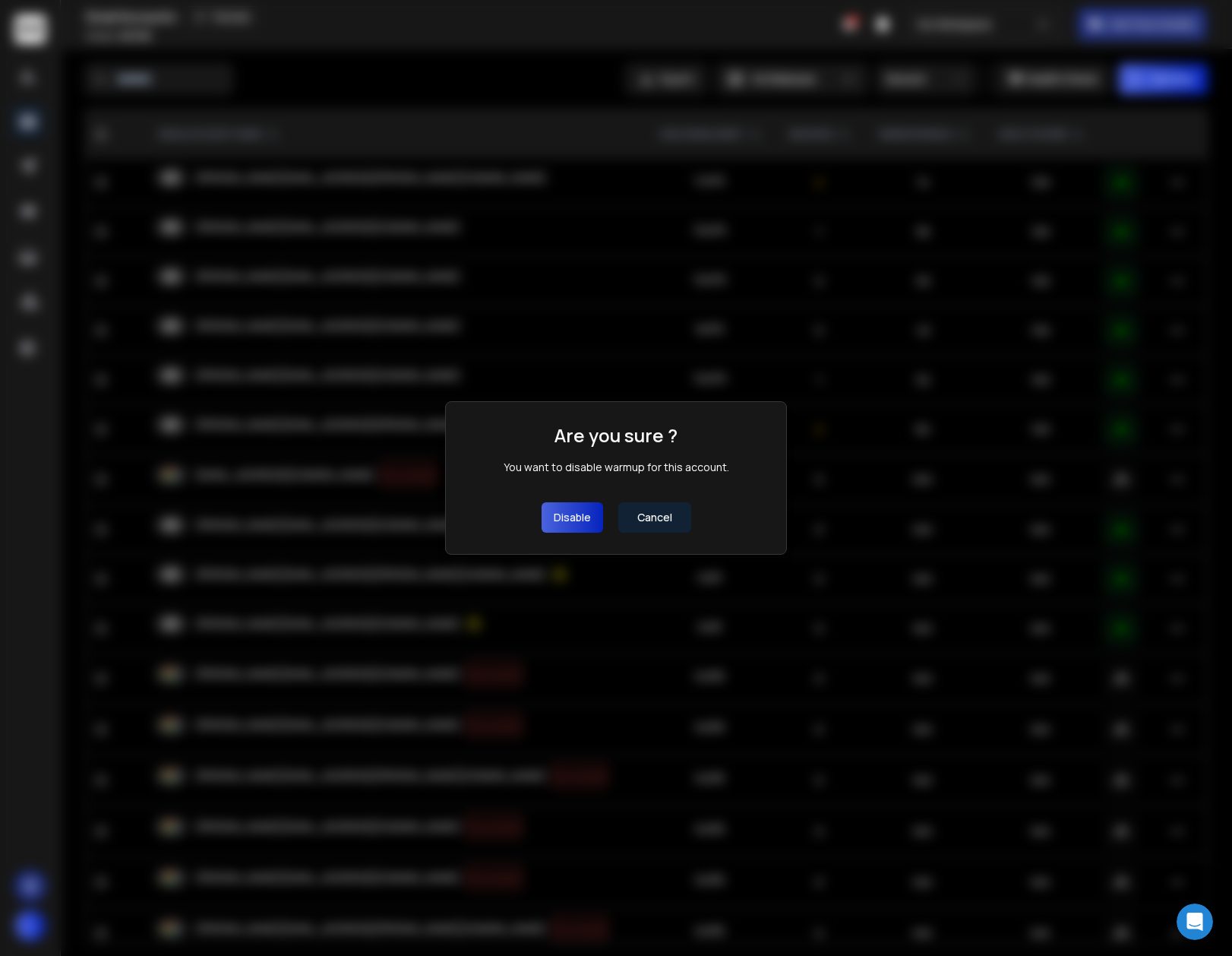
click at [575, 522] on button "Disable" at bounding box center [572, 517] width 61 height 30
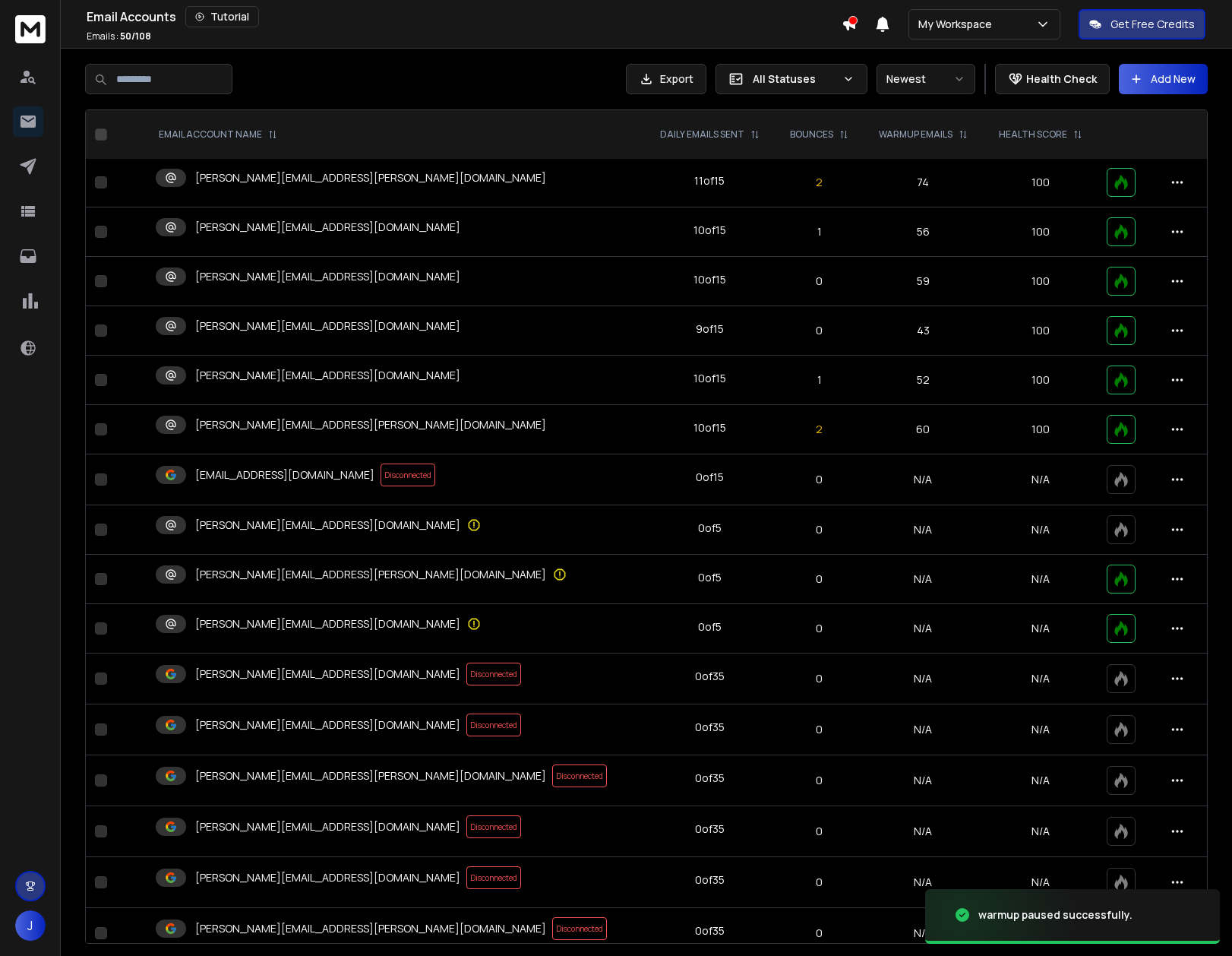
click at [1114, 579] on icon at bounding box center [1121, 579] width 13 height 15
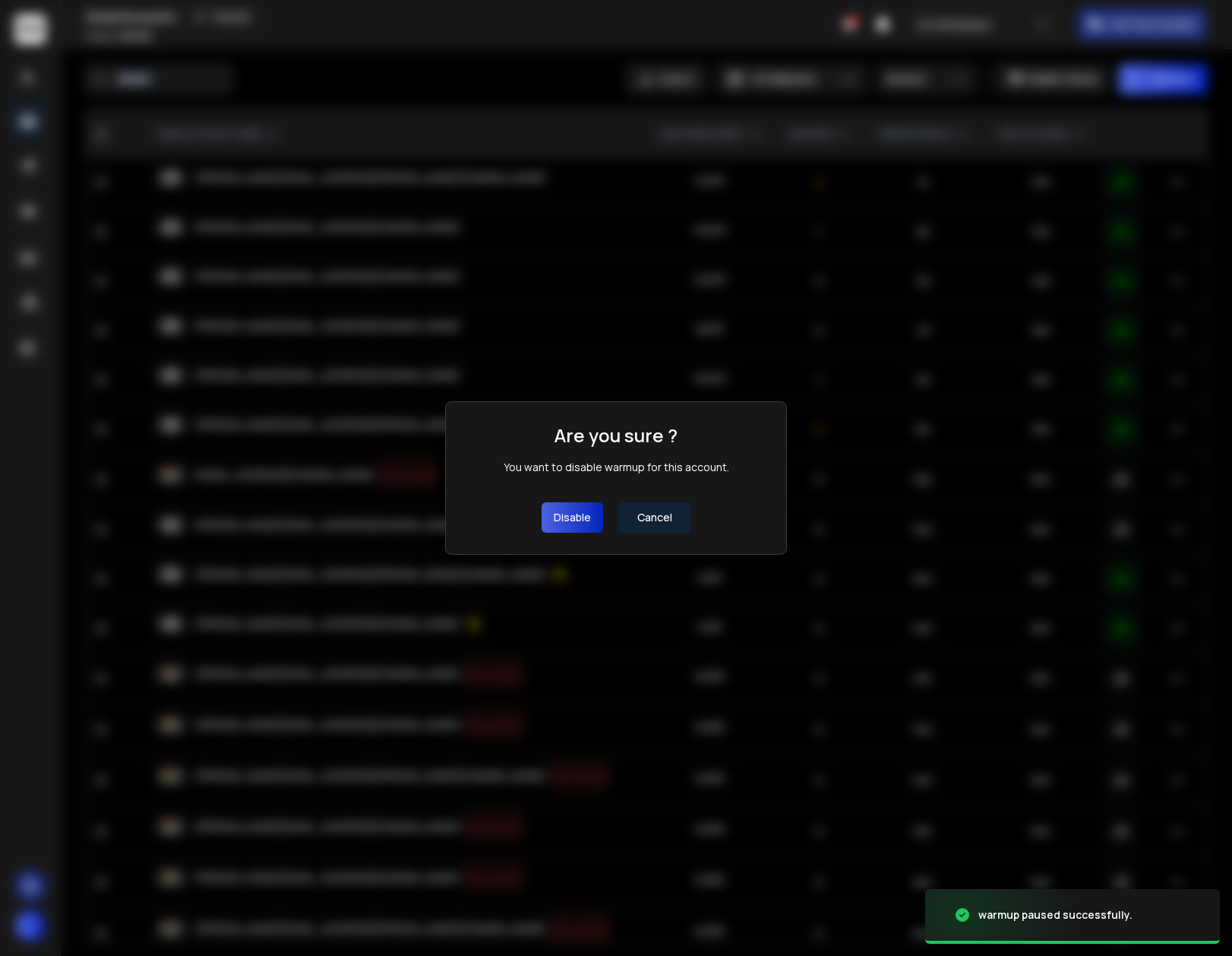
click at [587, 532] on div "Are you sure ? You want to disable warmup for this account. Disable Cancel" at bounding box center [616, 478] width 341 height 154
click at [577, 527] on button "Disable" at bounding box center [572, 517] width 61 height 30
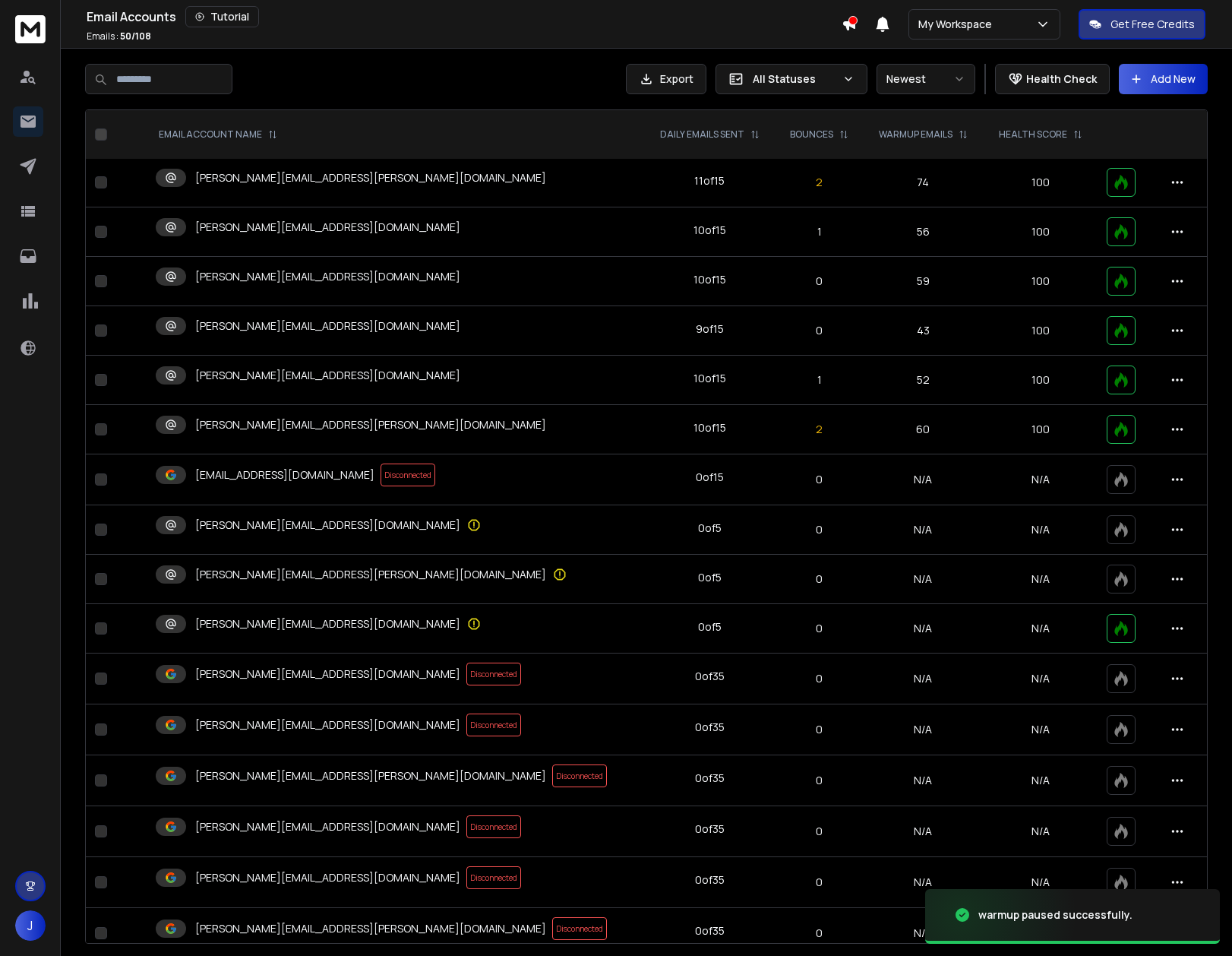
click at [1107, 624] on div at bounding box center [1121, 629] width 29 height 29
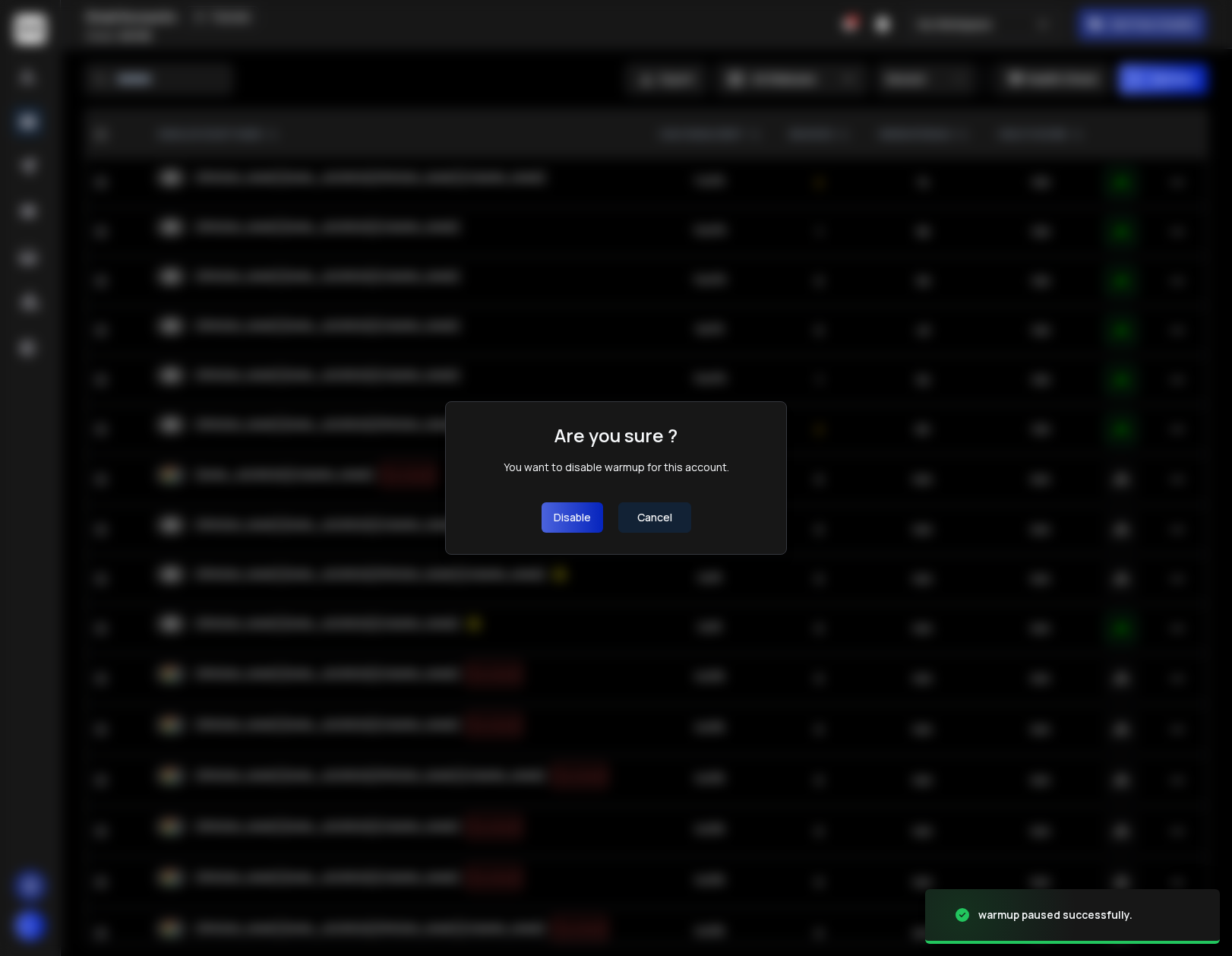
click at [563, 499] on div "Are you sure ? You want to disable warmup for this account. Disable Cancel" at bounding box center [616, 478] width 298 height 109
click at [568, 512] on button "Disable" at bounding box center [572, 517] width 61 height 30
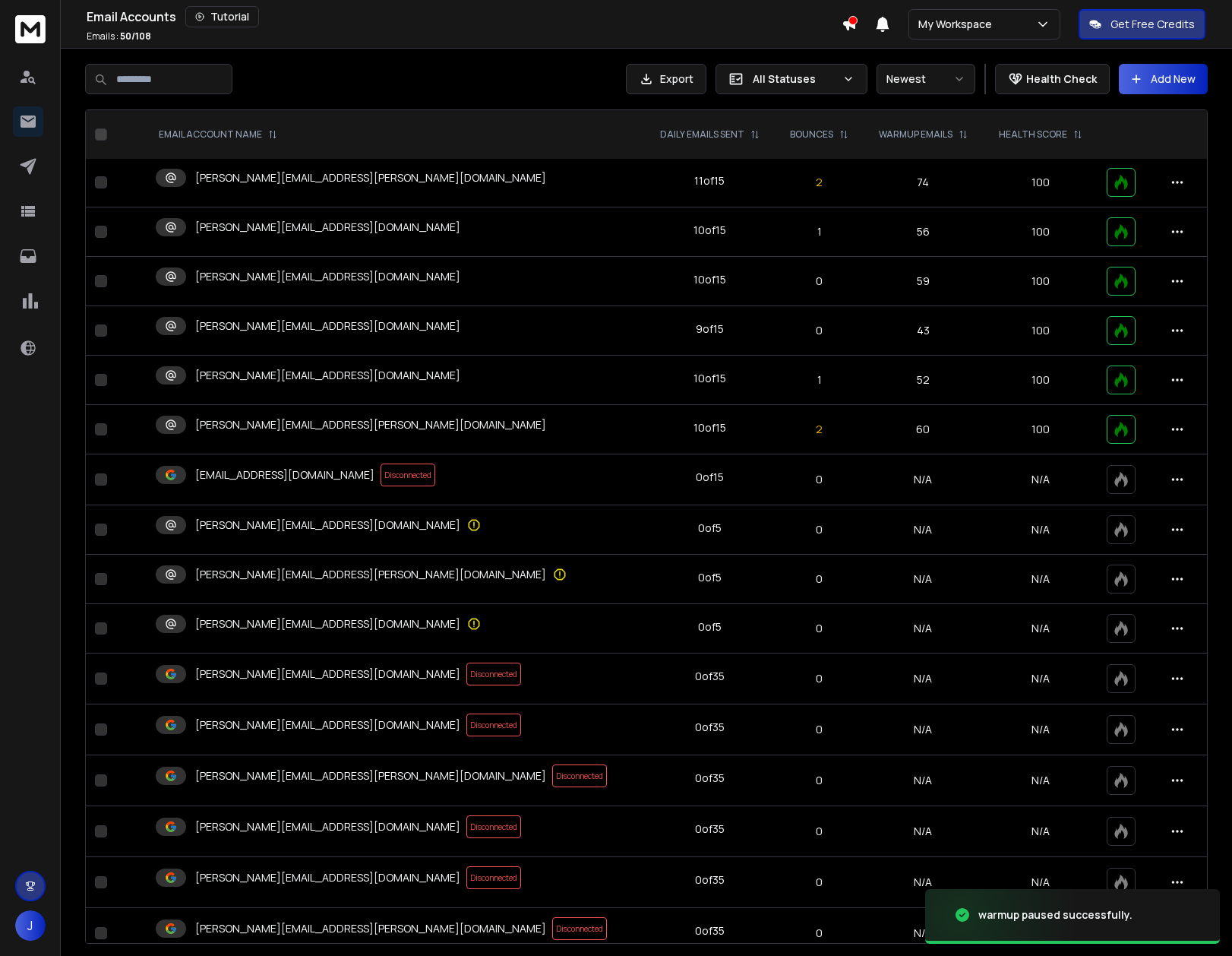
click at [1114, 534] on icon at bounding box center [1121, 529] width 13 height 15
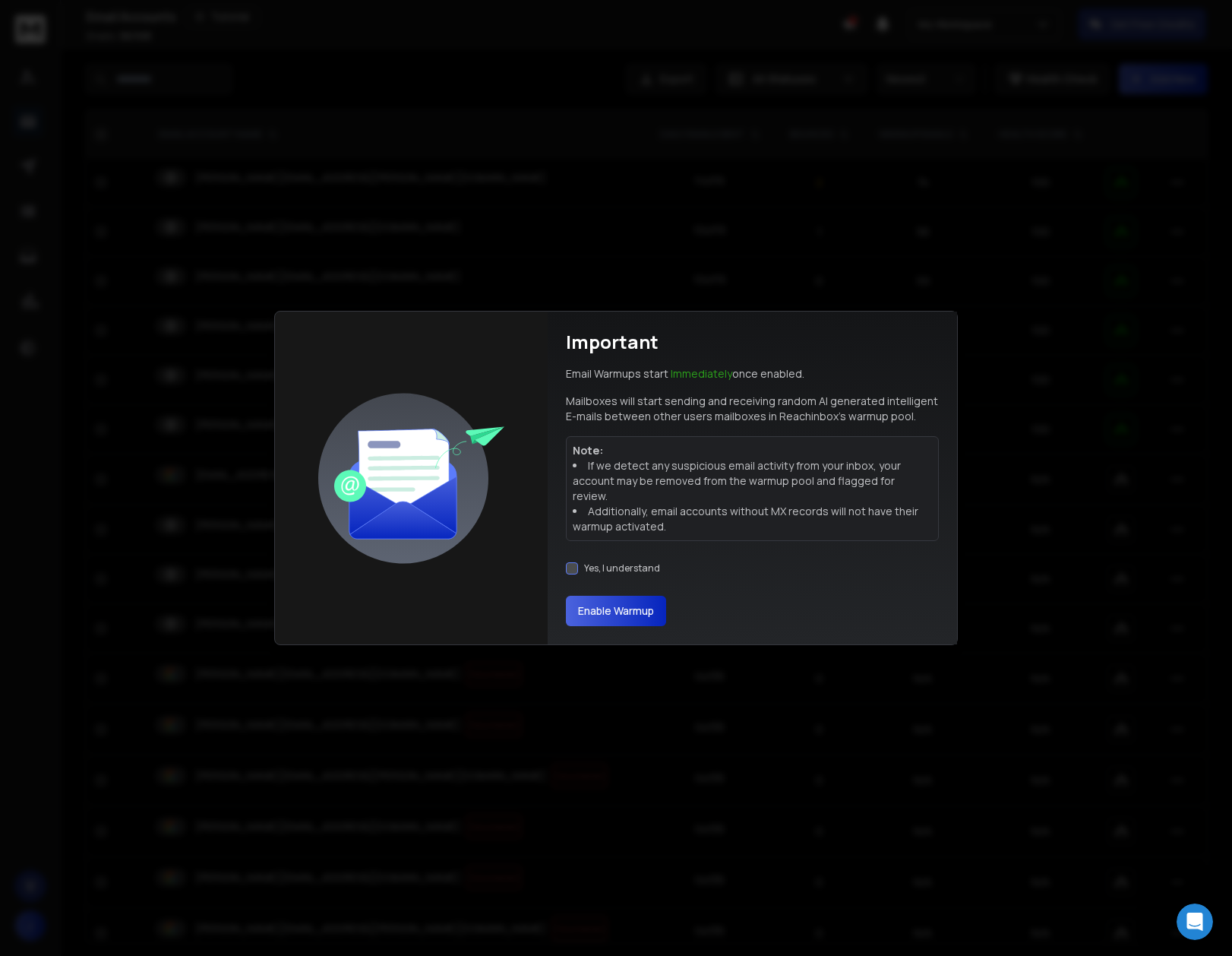
click at [566, 562] on button "Yes, I understand" at bounding box center [572, 568] width 12 height 12
click at [603, 605] on button "Enable Warmup" at bounding box center [616, 611] width 100 height 30
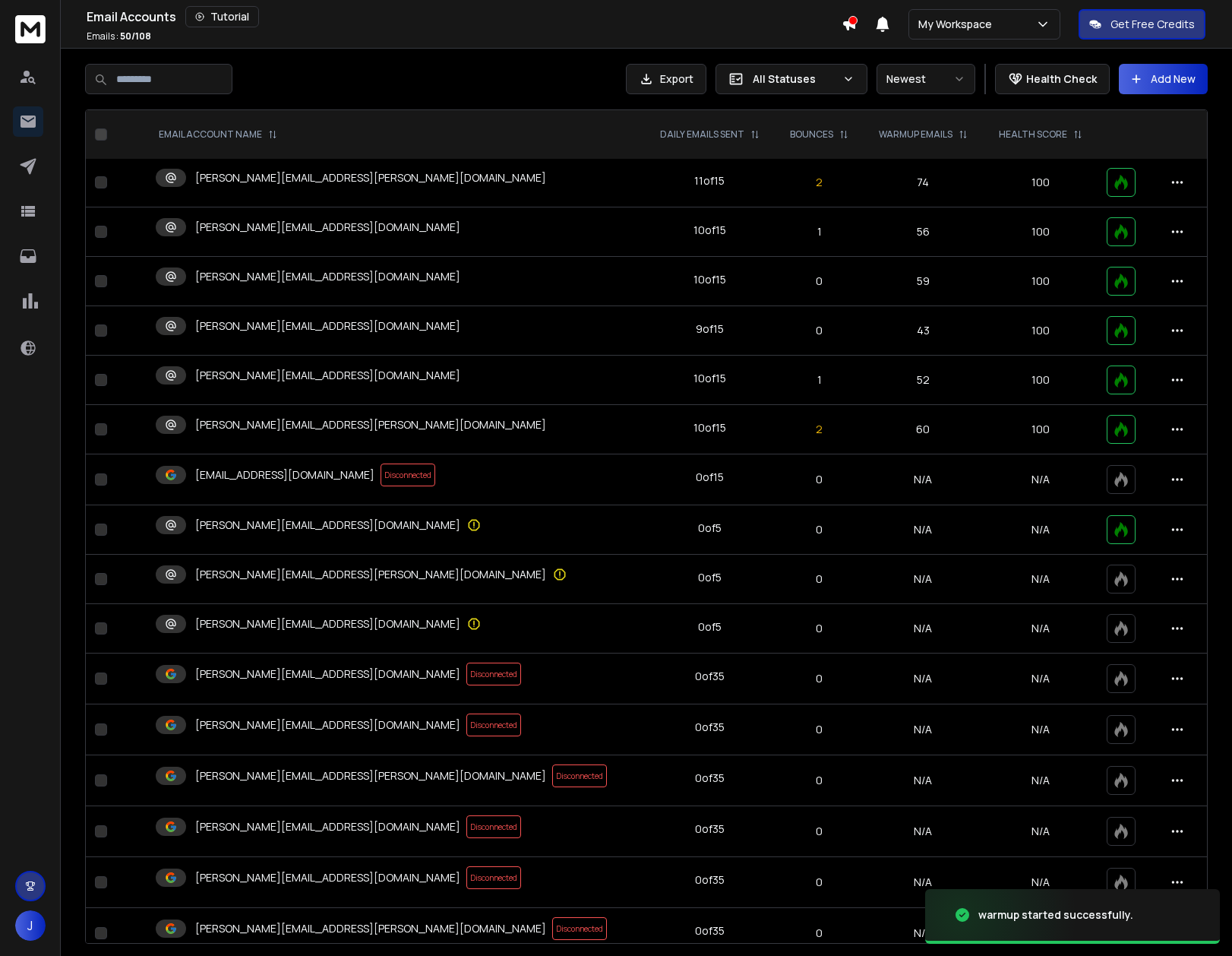
click at [1114, 585] on icon at bounding box center [1122, 579] width 15 height 15
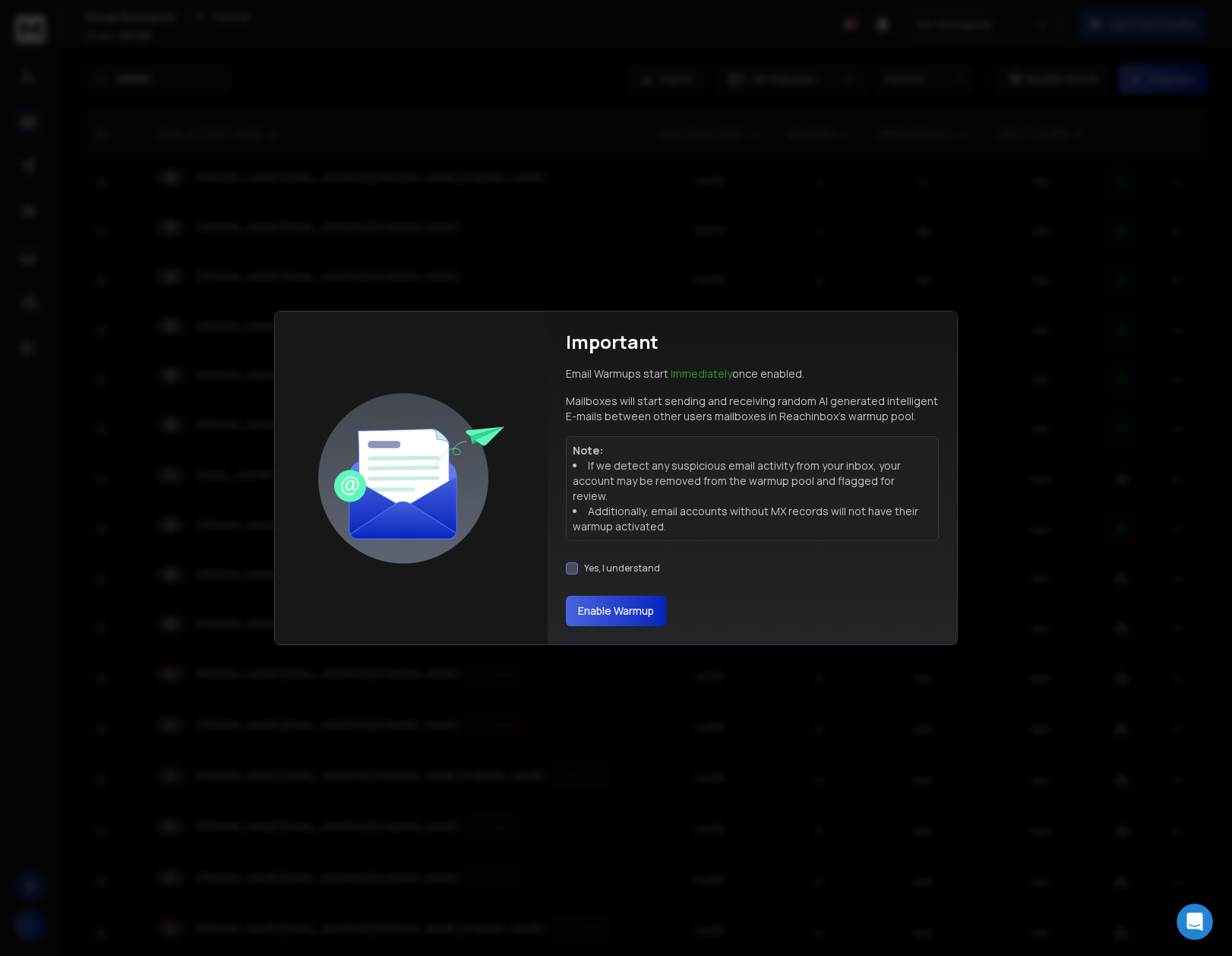
click at [574, 562] on button "Yes, I understand" at bounding box center [572, 568] width 12 height 12
click at [603, 601] on button "Enable Warmup" at bounding box center [616, 611] width 100 height 30
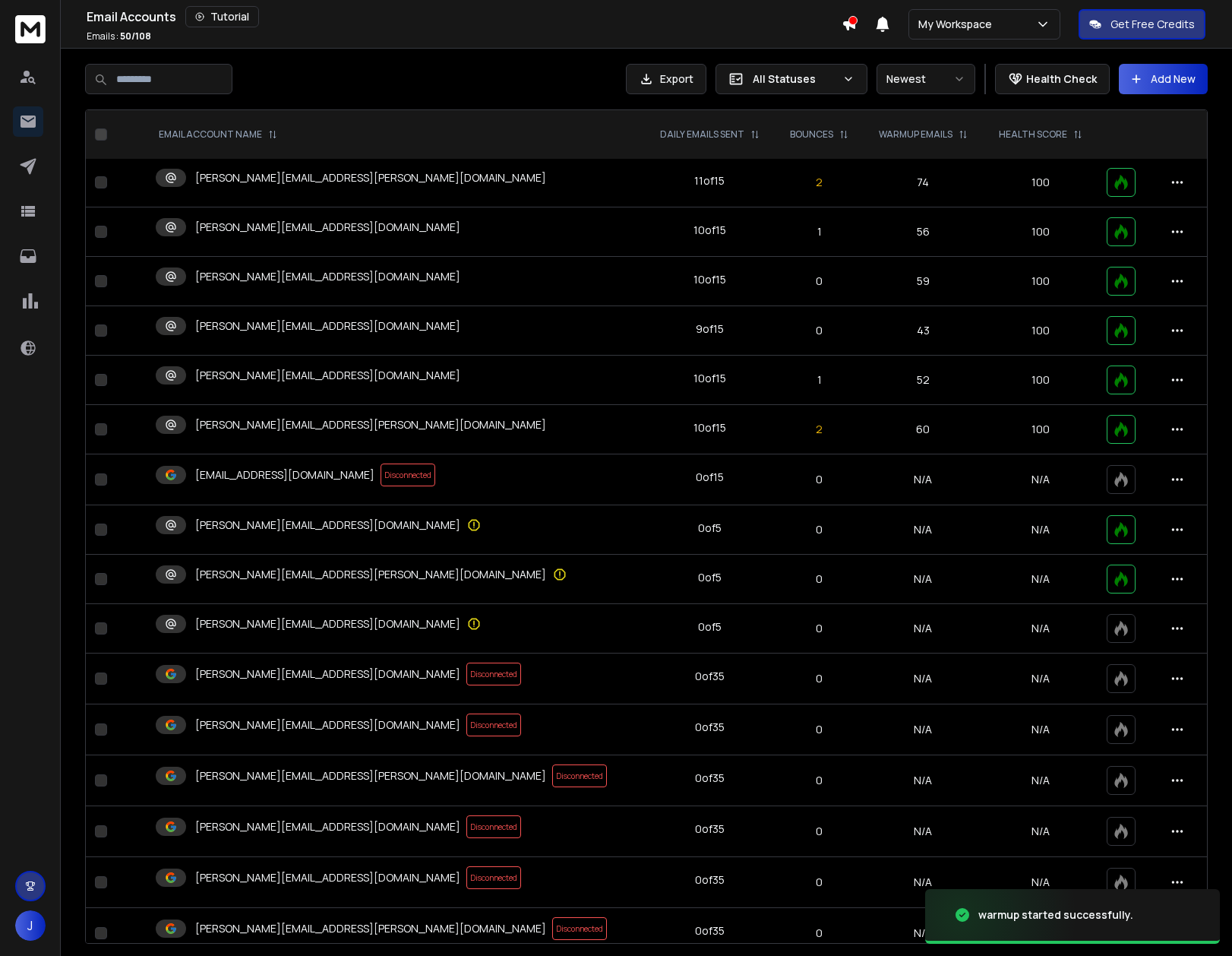
click at [1114, 629] on icon at bounding box center [1121, 629] width 13 height 15
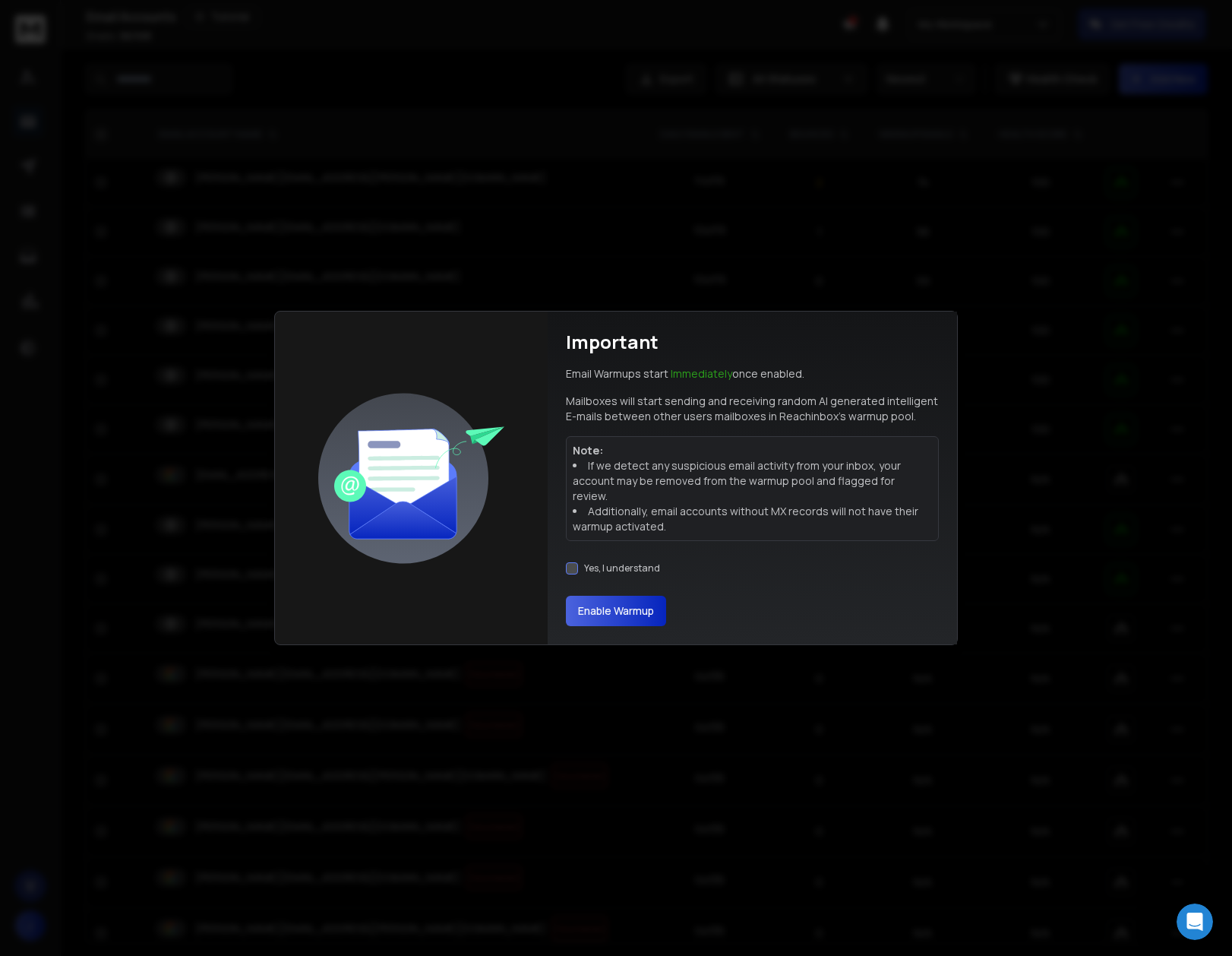
click at [569, 562] on button "Yes, I understand" at bounding box center [572, 568] width 12 height 12
click at [644, 608] on button "Enable Warmup" at bounding box center [616, 611] width 100 height 30
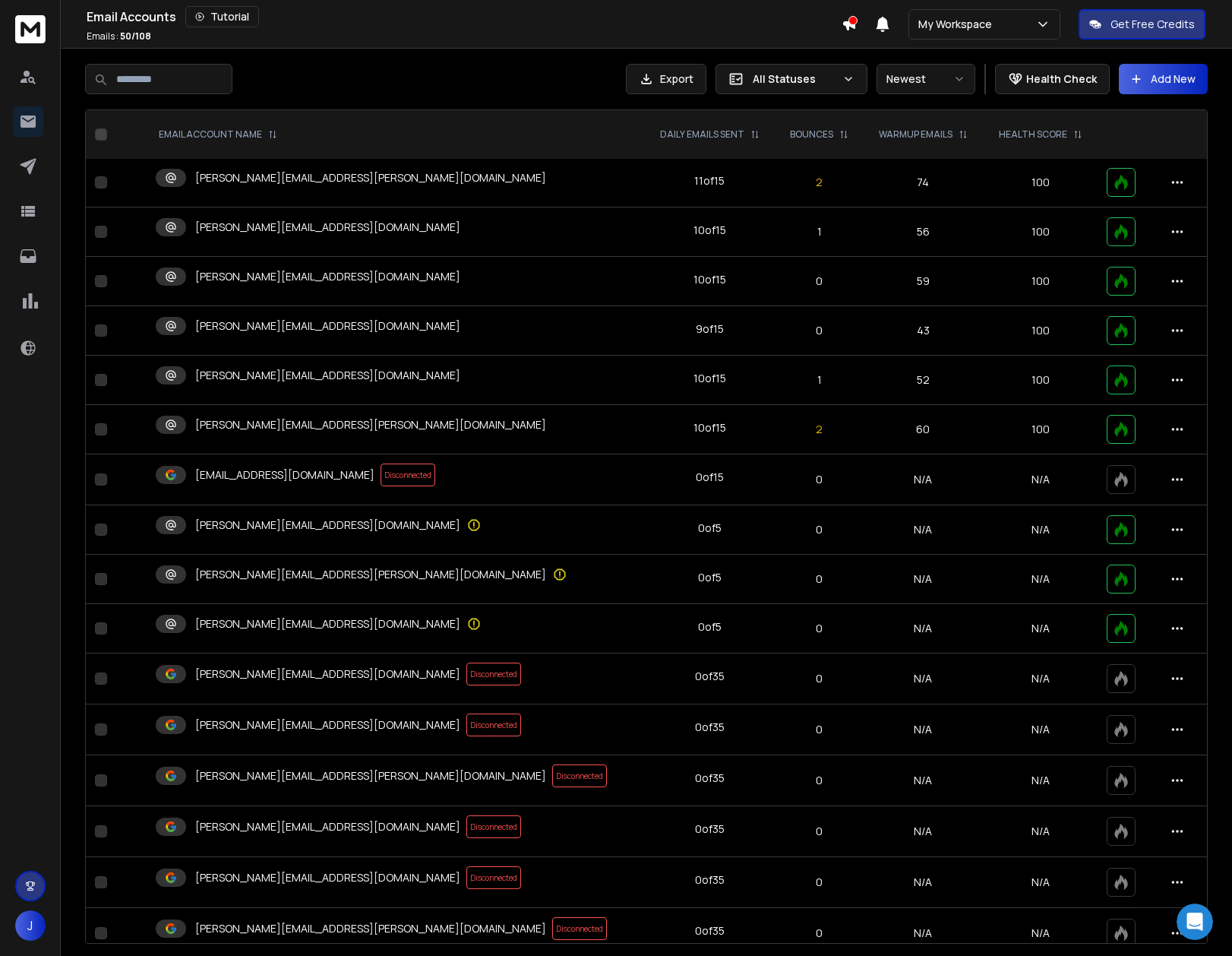
scroll to position [809, 0]
